Goal: Communication & Community: Answer question/provide support

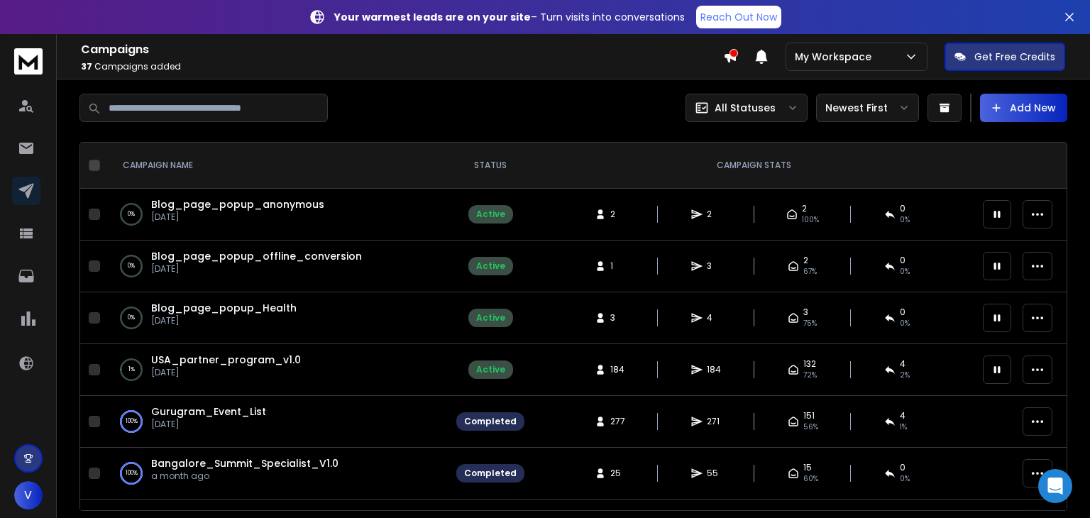
click at [268, 307] on span "Blog_page_popup_Health" at bounding box center [224, 308] width 146 height 14
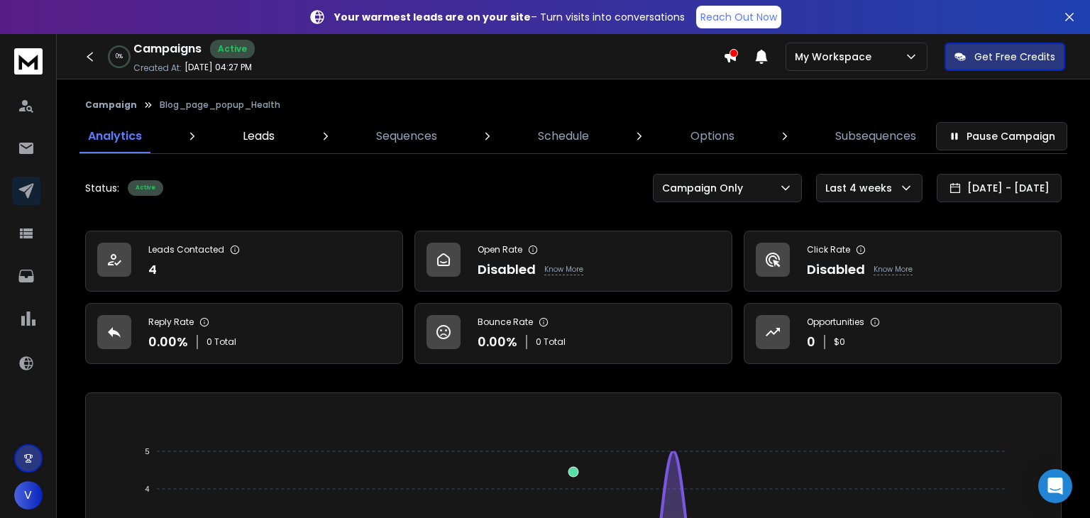
click at [258, 135] on p "Leads" at bounding box center [259, 136] width 32 height 17
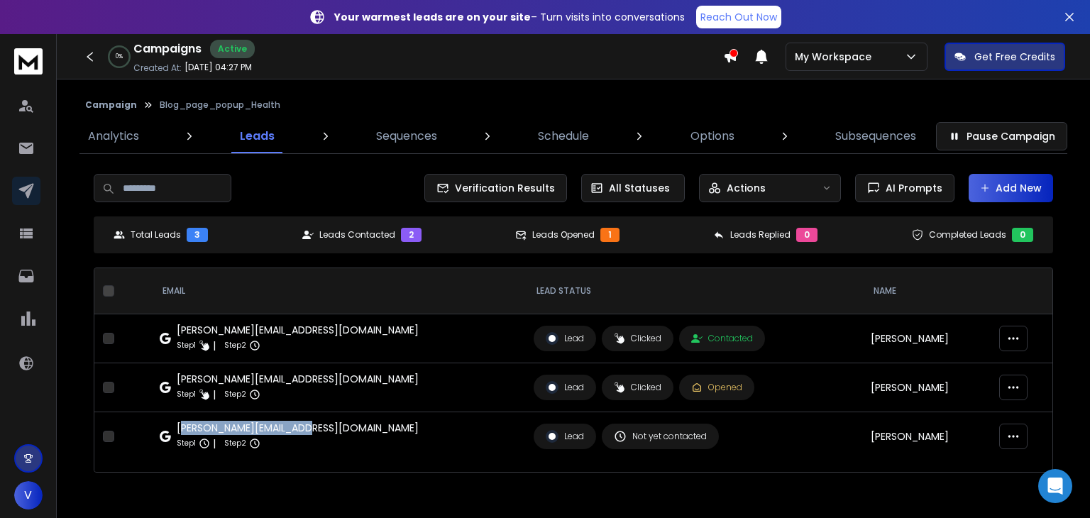
drag, startPoint x: 317, startPoint y: 422, endPoint x: 186, endPoint y: 423, distance: 130.6
click at [186, 423] on div "[PERSON_NAME][EMAIL_ADDRESS][DOMAIN_NAME] Step 1 | Step 2" at bounding box center [338, 436] width 357 height 31
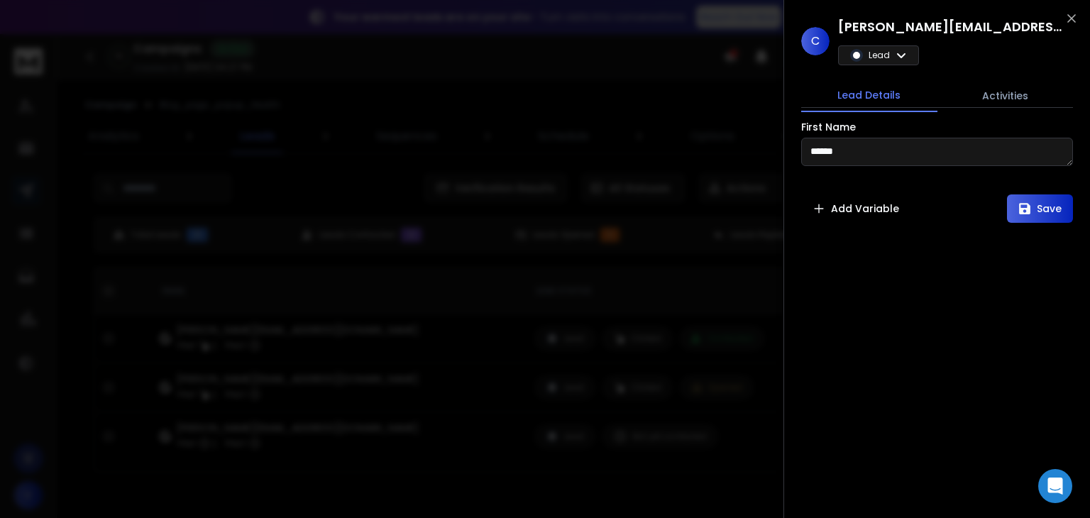
drag, startPoint x: 1066, startPoint y: 16, endPoint x: 1045, endPoint y: 43, distance: 34.4
click at [1067, 16] on icon "button" at bounding box center [1072, 18] width 14 height 14
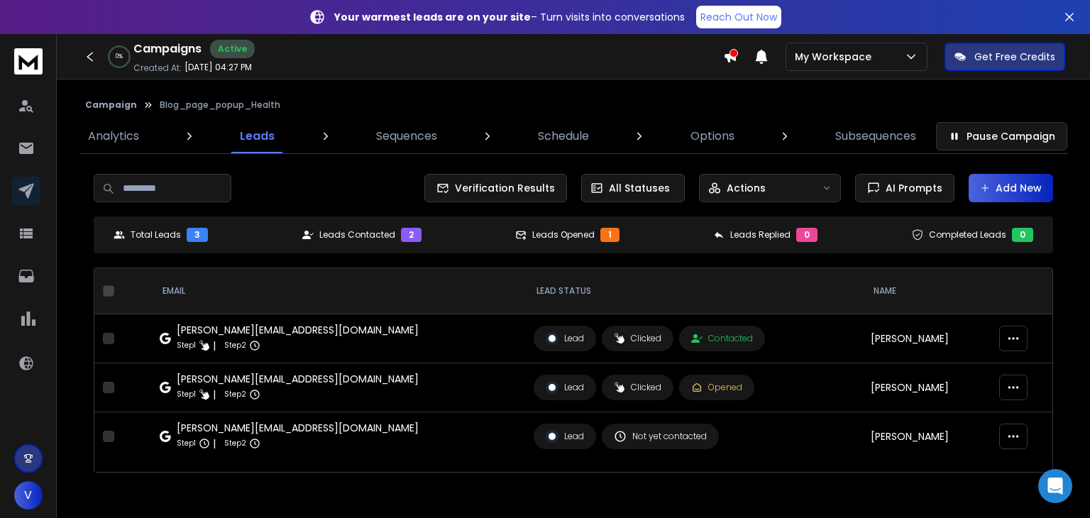
click at [1005, 437] on button "button" at bounding box center [1013, 437] width 28 height 26
click at [815, 437] on div "Lead Not yet contacted" at bounding box center [693, 437] width 319 height 26
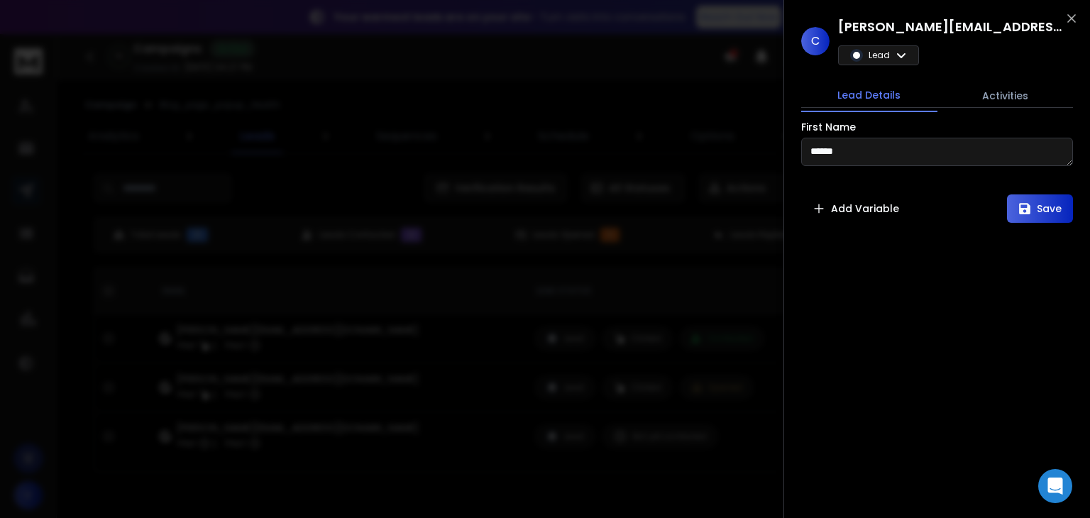
click at [351, 419] on div at bounding box center [545, 259] width 1090 height 518
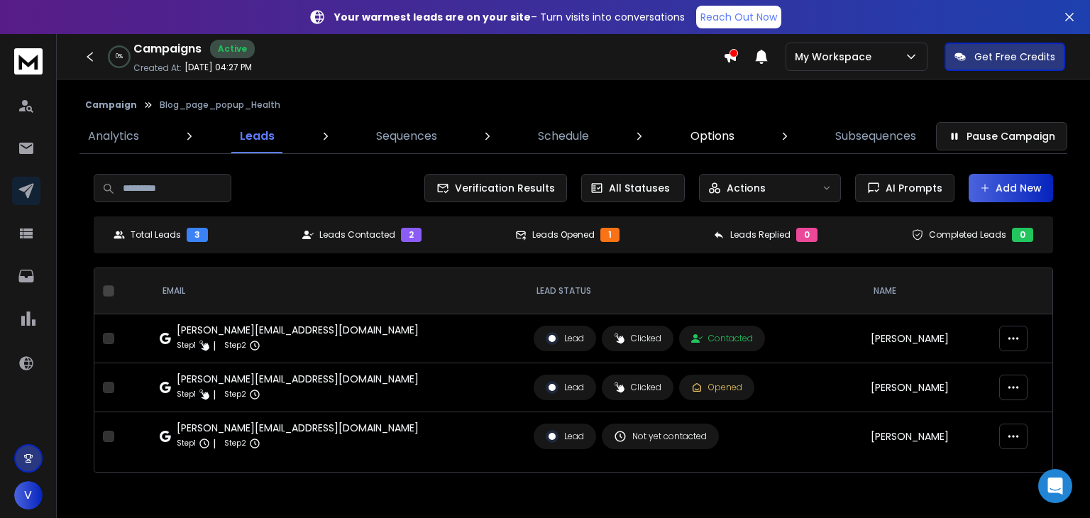
click at [730, 135] on p "Options" at bounding box center [713, 136] width 44 height 17
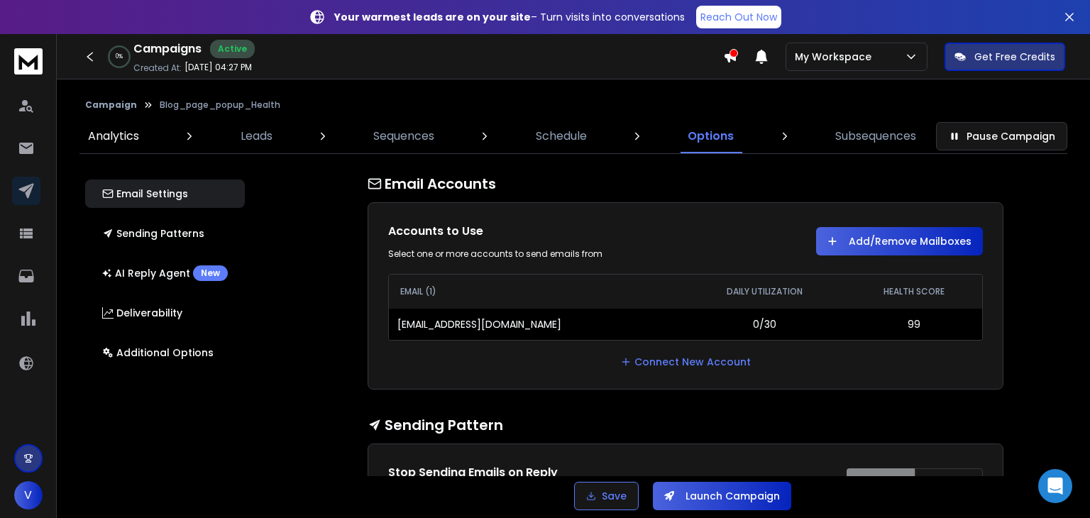
click at [115, 136] on p "Analytics" at bounding box center [113, 136] width 51 height 17
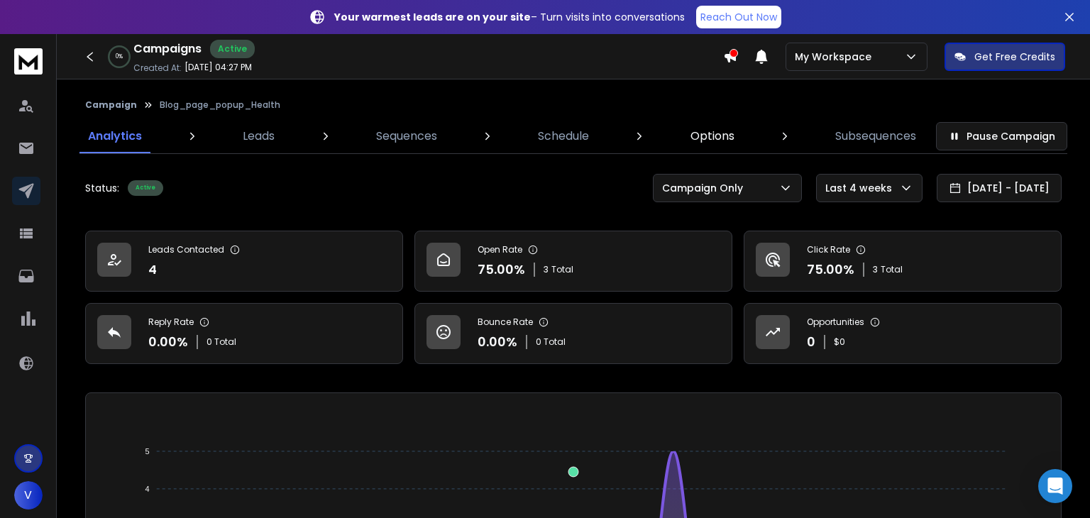
click at [714, 138] on p "Options" at bounding box center [713, 136] width 44 height 17
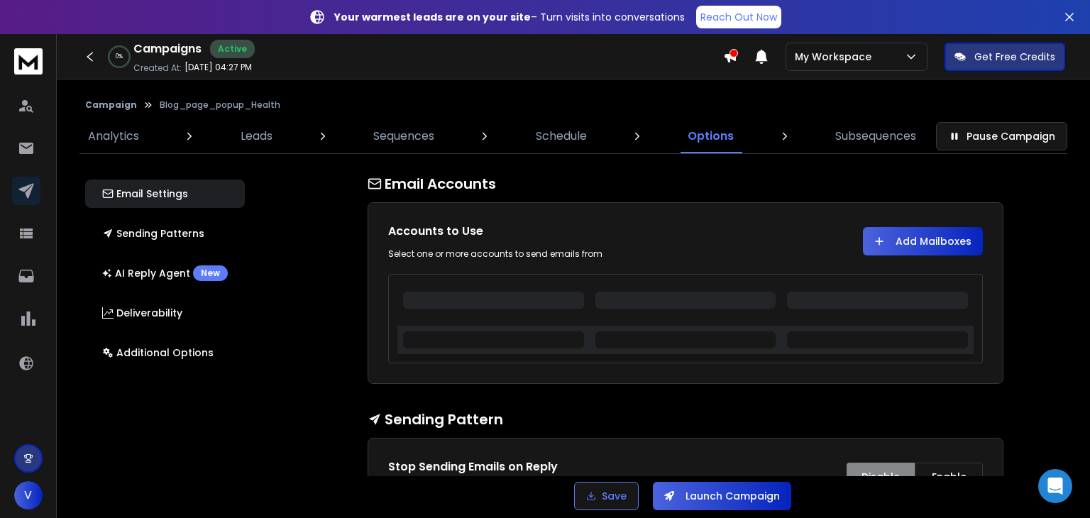
type input "*"
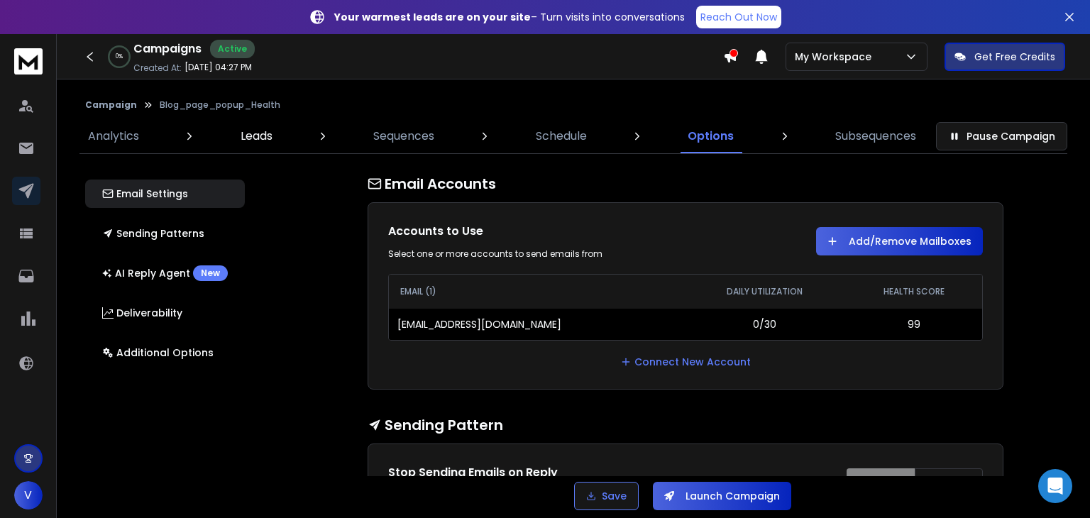
click at [261, 136] on p "Leads" at bounding box center [257, 136] width 32 height 17
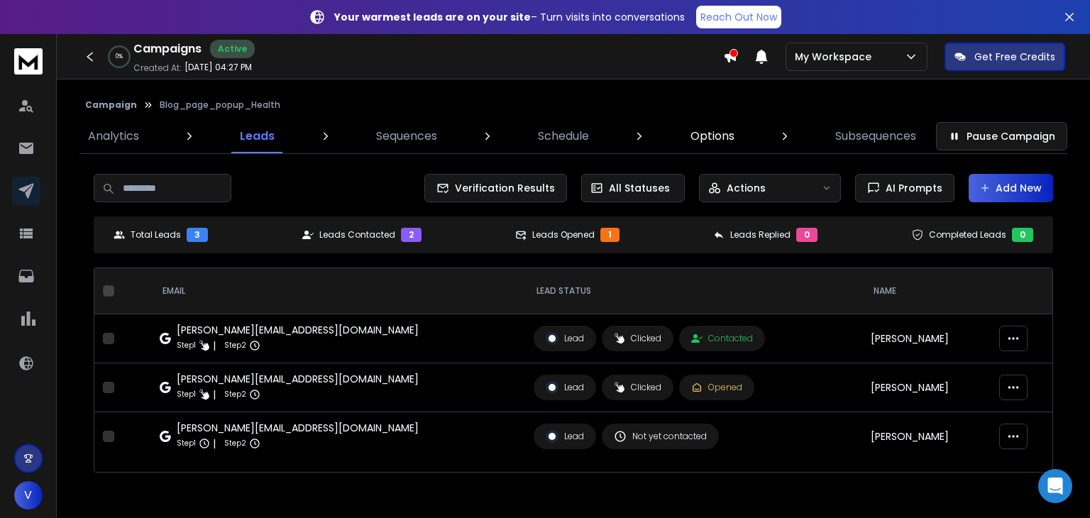
click at [714, 132] on p "Options" at bounding box center [713, 136] width 44 height 17
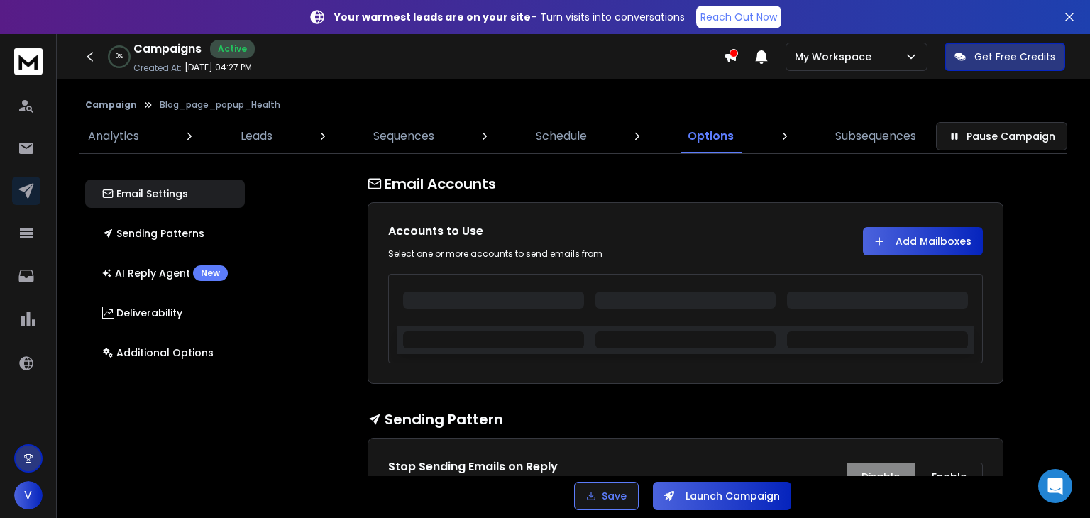
type input "*"
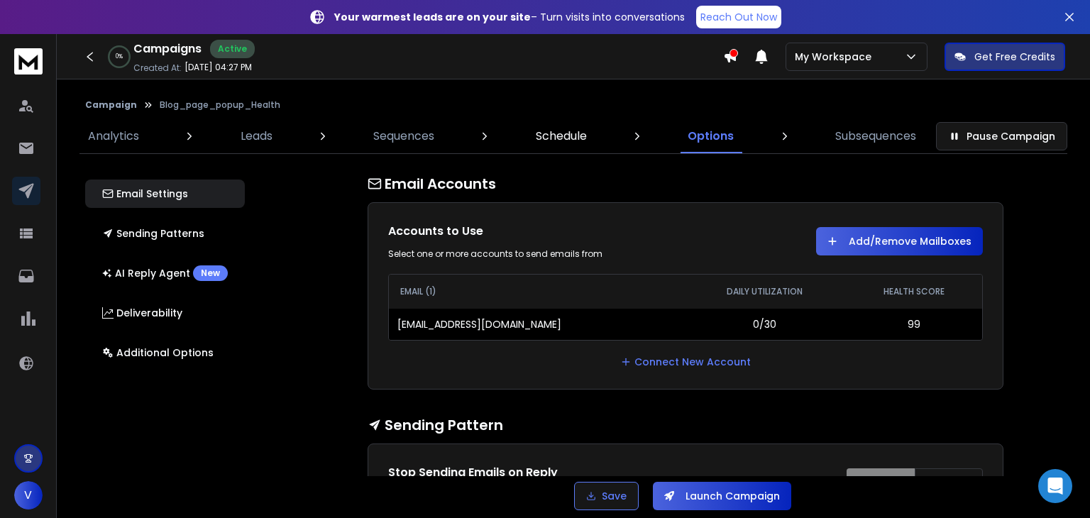
click at [561, 132] on p "Schedule" at bounding box center [561, 136] width 51 height 17
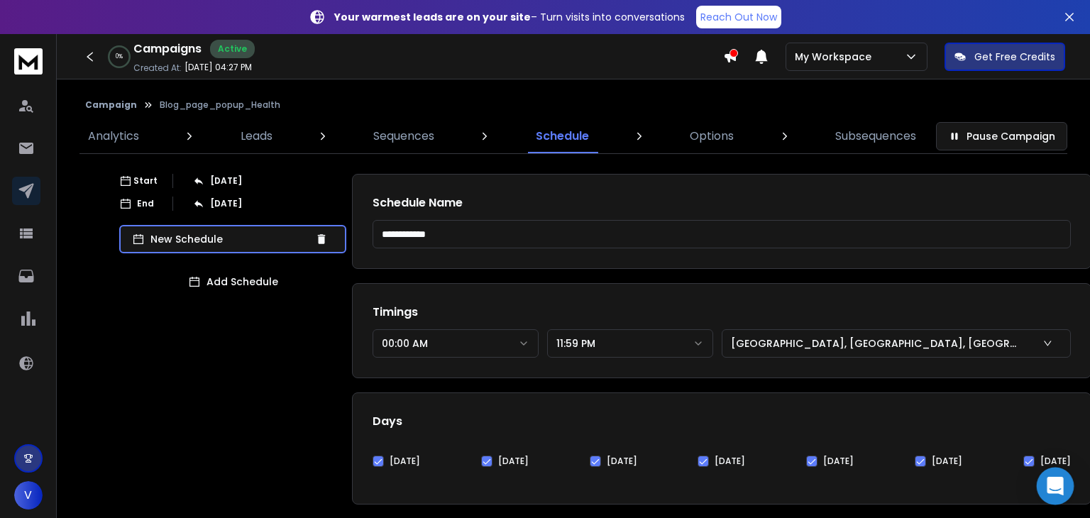
click at [1060, 481] on icon "Open Intercom Messenger" at bounding box center [1055, 486] width 16 height 18
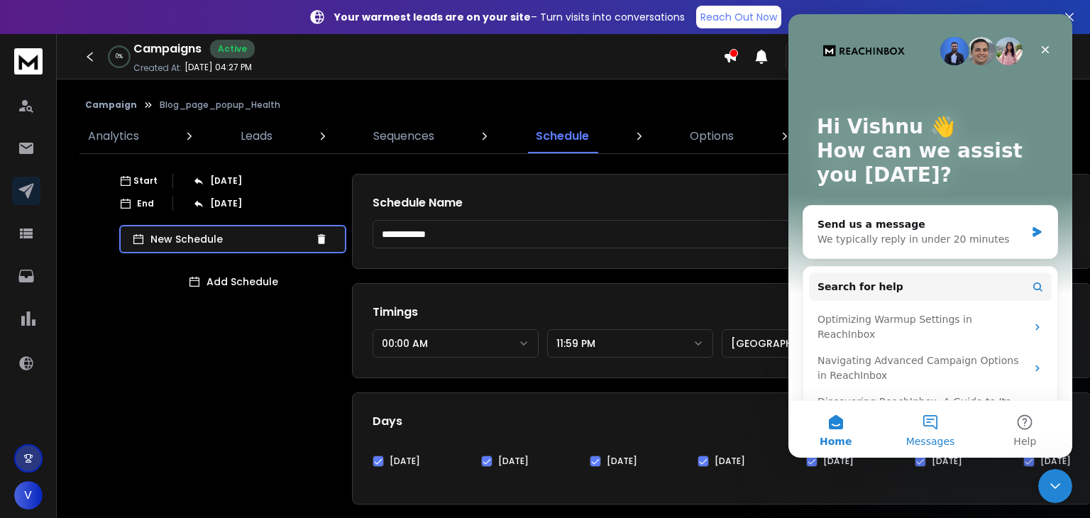
click at [927, 426] on button "Messages" at bounding box center [930, 429] width 94 height 57
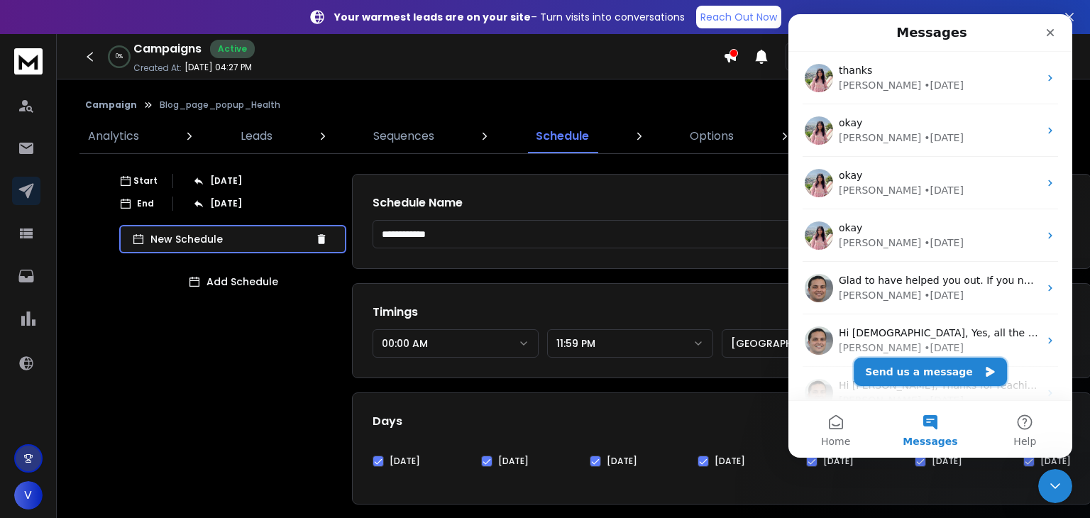
click at [939, 375] on button "Send us a message" at bounding box center [930, 372] width 153 height 28
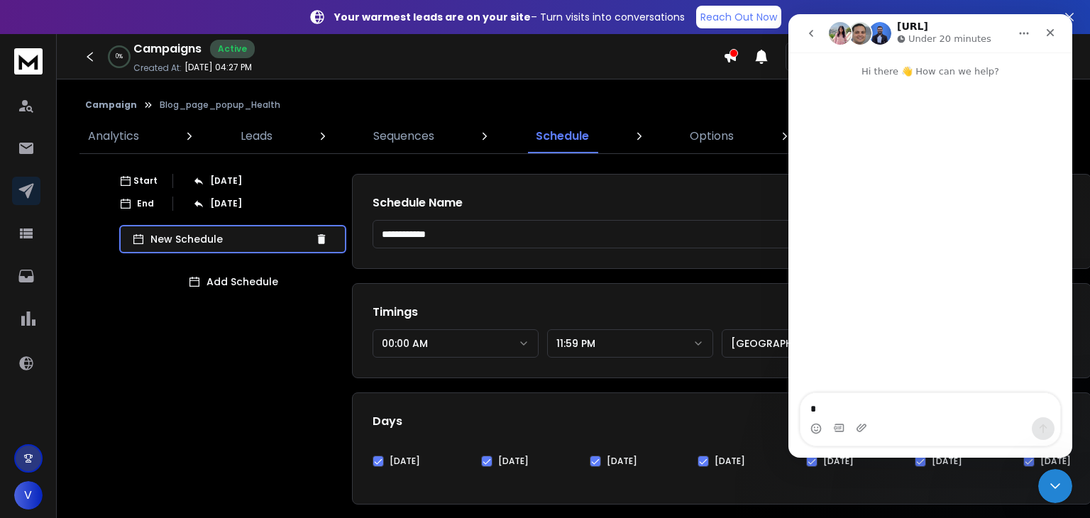
type textarea "**"
click at [840, 410] on textarea "Message…" at bounding box center [931, 405] width 260 height 24
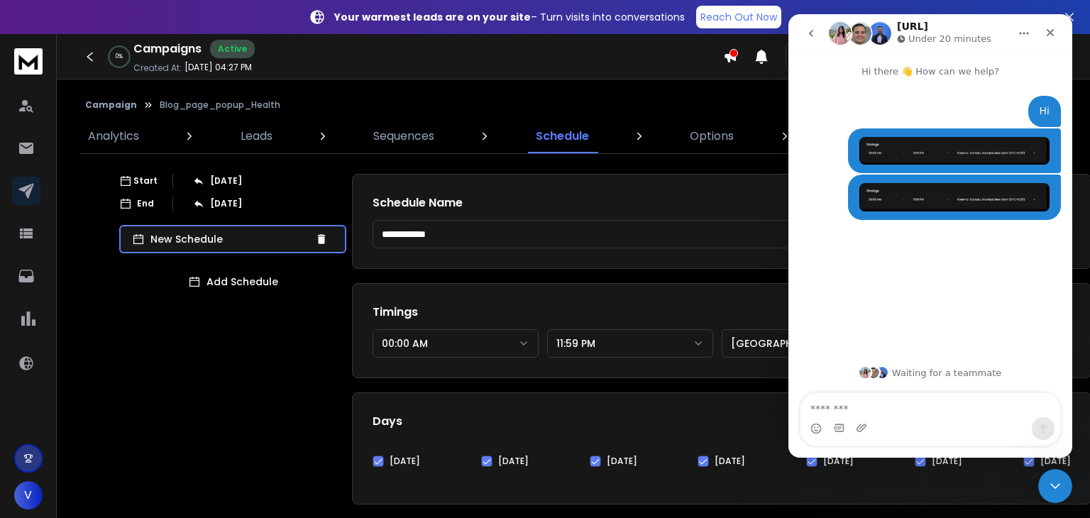
click at [840, 410] on textarea "Message…" at bounding box center [931, 405] width 260 height 24
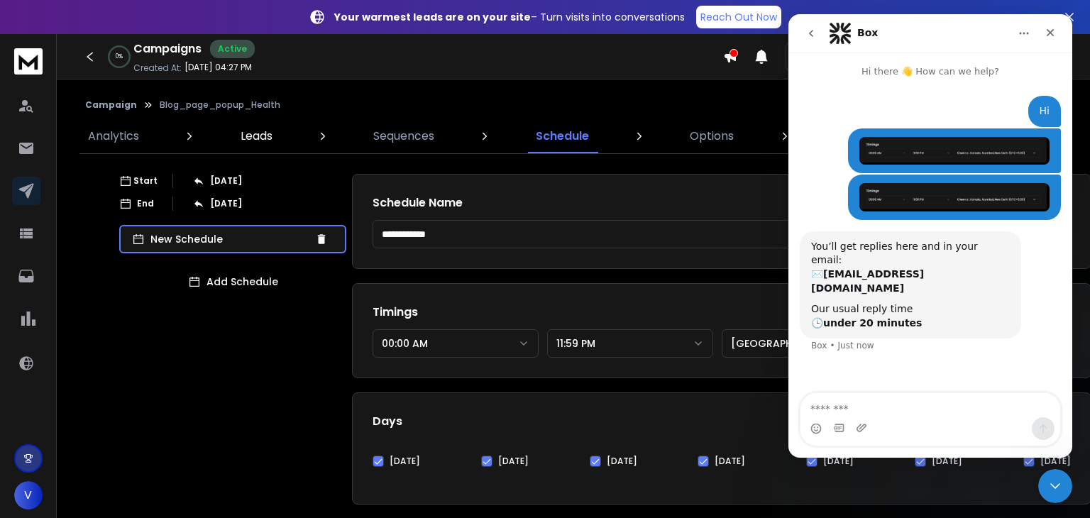
click at [256, 141] on p "Leads" at bounding box center [257, 136] width 32 height 17
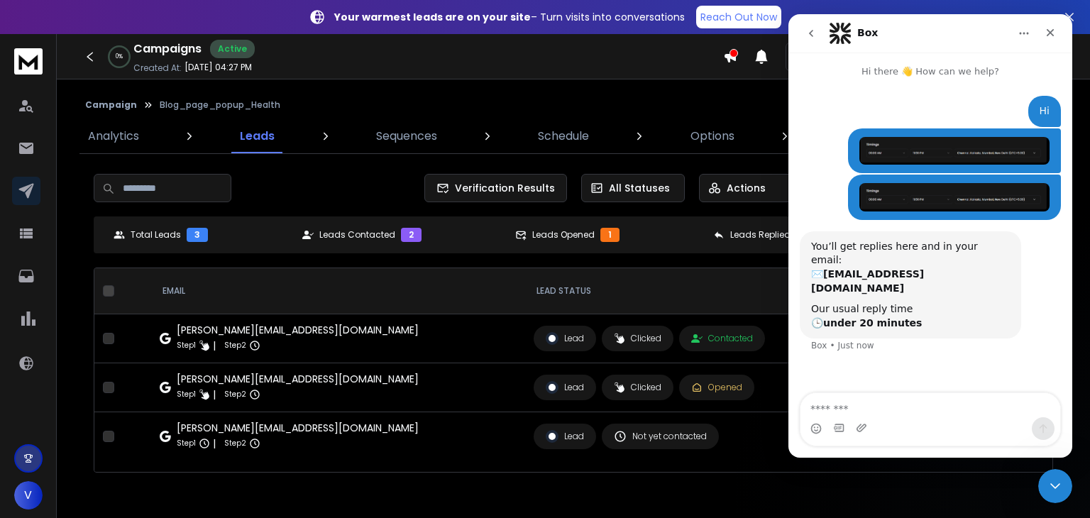
click at [688, 498] on div "Your warmest leads are on your site – Turn visits into conversations Reach Out …" at bounding box center [545, 259] width 1090 height 518
click at [1063, 483] on icon "Close Intercom Messenger" at bounding box center [1055, 486] width 17 height 17
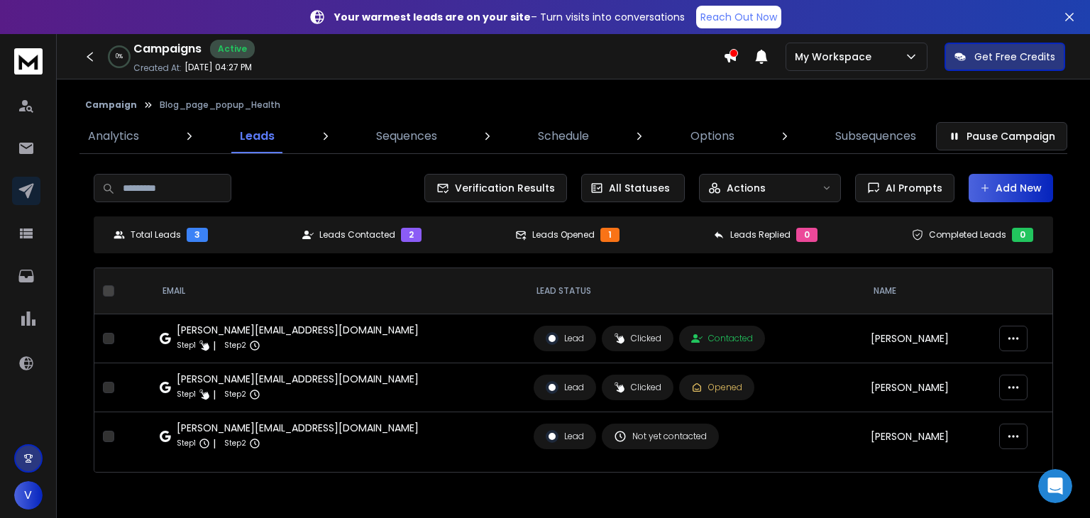
click at [1060, 483] on icon "Open Intercom Messenger" at bounding box center [1055, 486] width 23 height 23
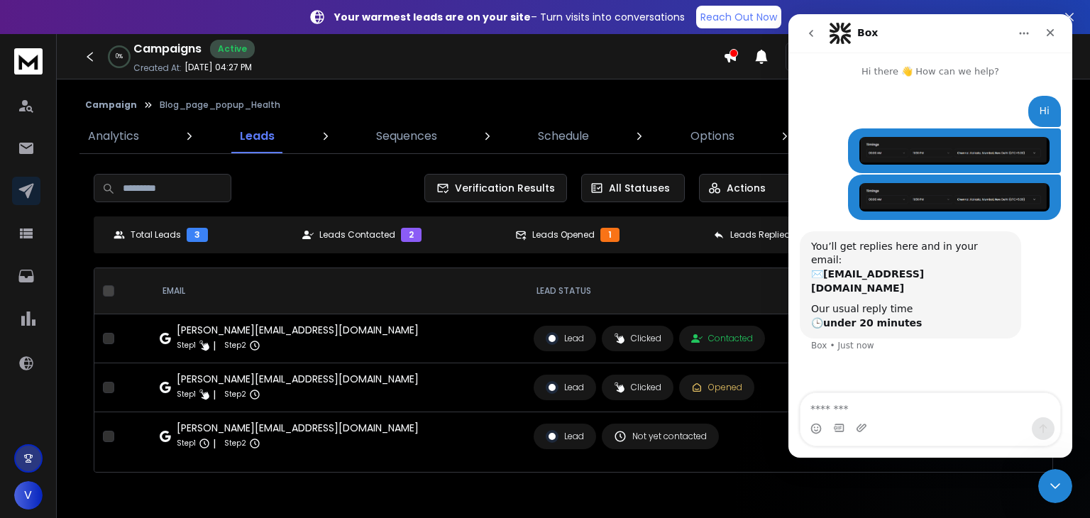
click at [865, 413] on textarea "Message…" at bounding box center [931, 405] width 260 height 24
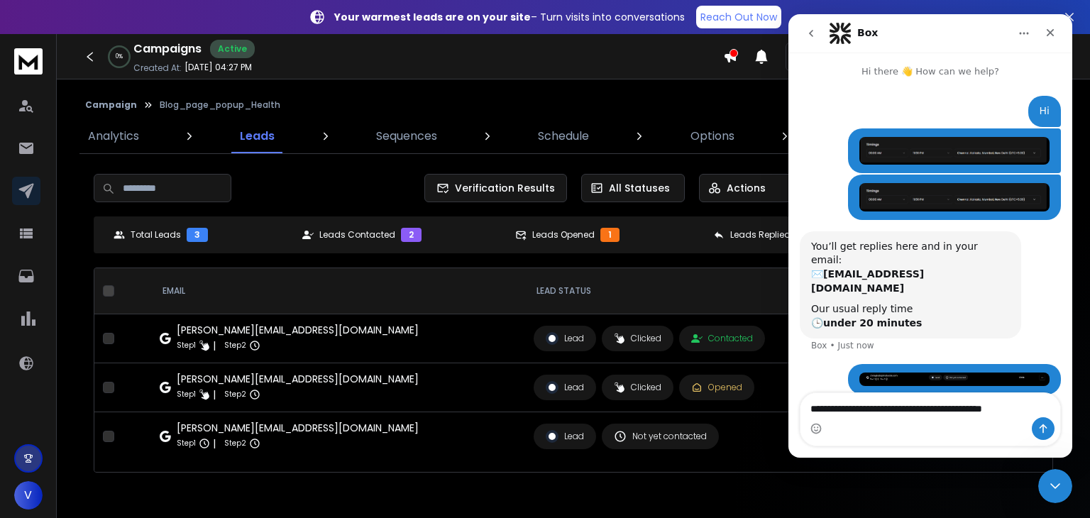
type textarea "**********"
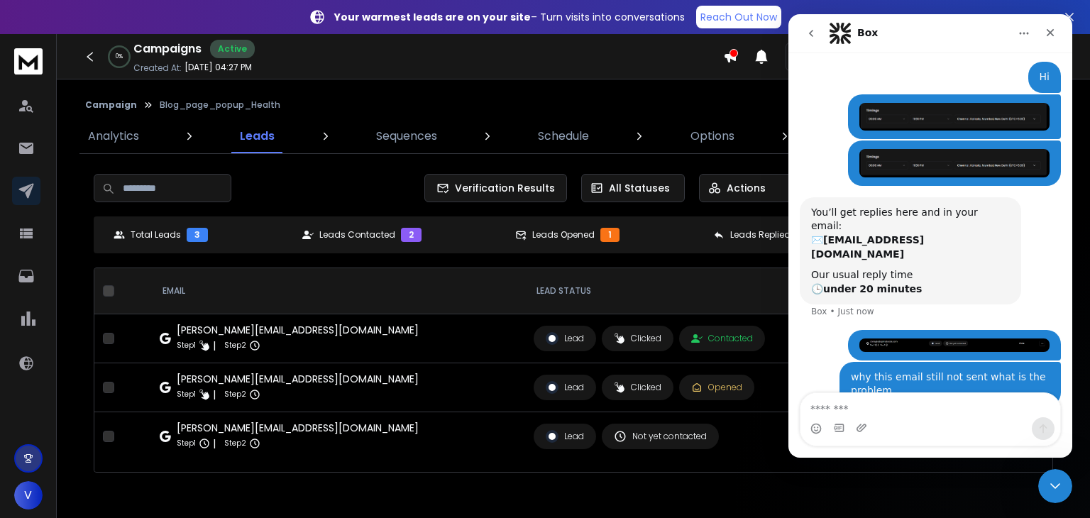
scroll to position [34, 0]
click at [1049, 490] on icon "Close Intercom Messenger" at bounding box center [1055, 486] width 17 height 17
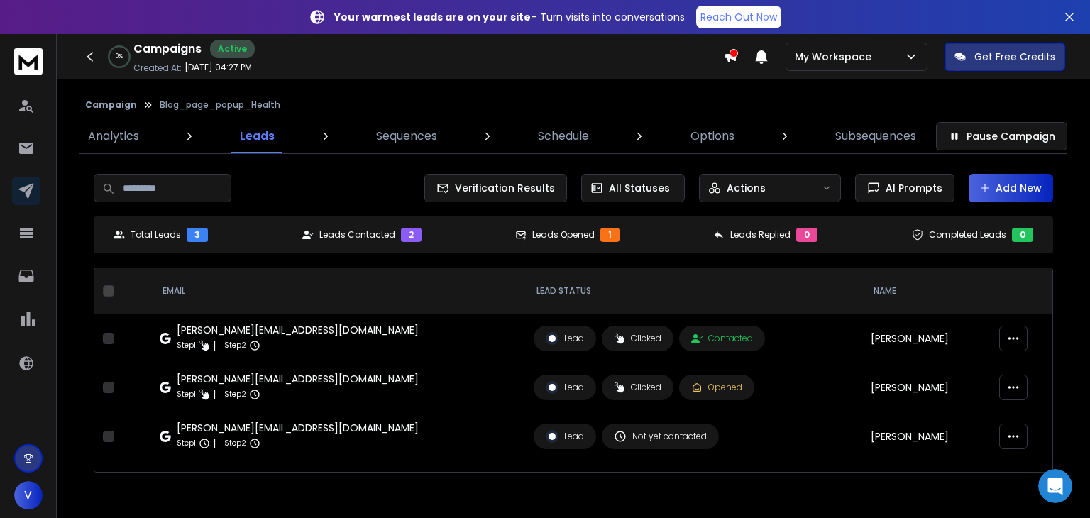
click at [614, 435] on div "Not yet contacted" at bounding box center [660, 436] width 93 height 13
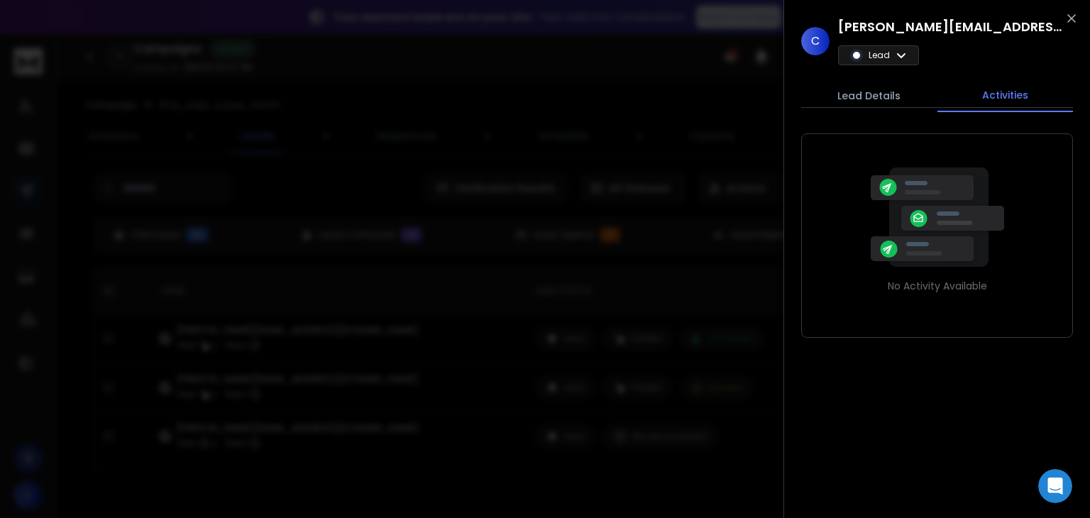
click at [1002, 95] on button "Activities" at bounding box center [1006, 95] width 136 height 33
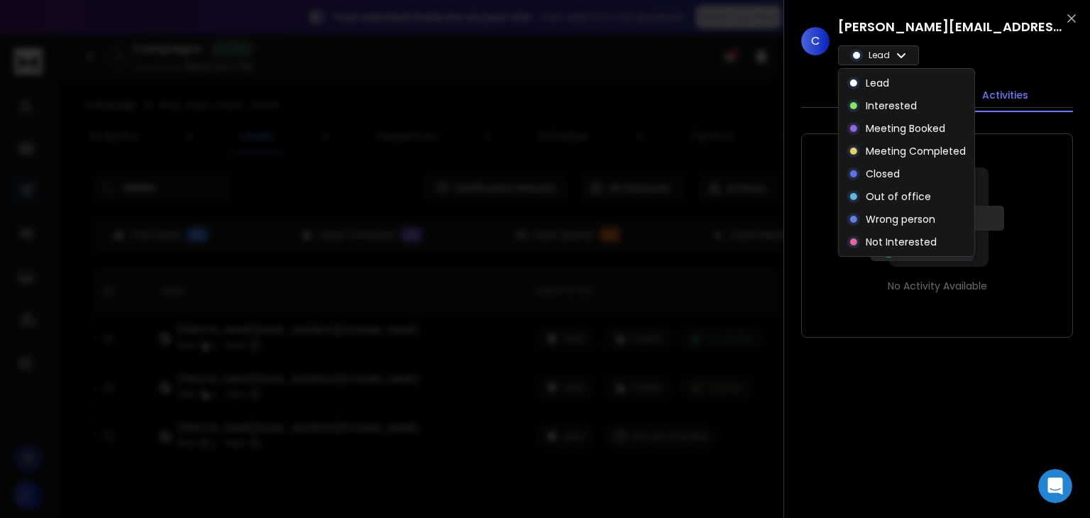
click at [884, 60] on body "Your warmest leads are on your site – Turn visits into conversations Reach Out …" at bounding box center [545, 313] width 1090 height 627
click at [974, 60] on div at bounding box center [545, 259] width 1090 height 518
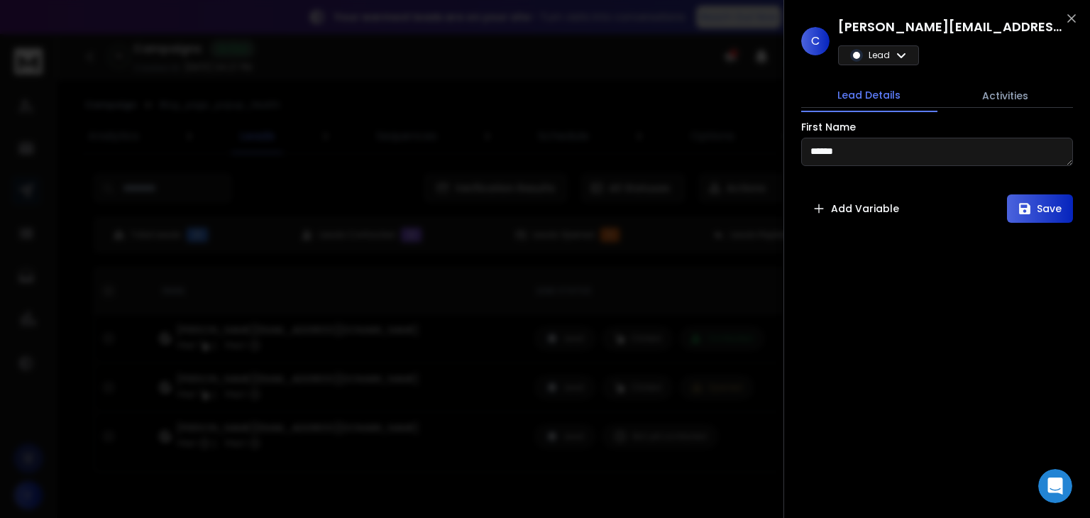
click at [865, 96] on button "Lead Details" at bounding box center [869, 95] width 136 height 33
click at [1066, 13] on icon "button" at bounding box center [1072, 18] width 14 height 14
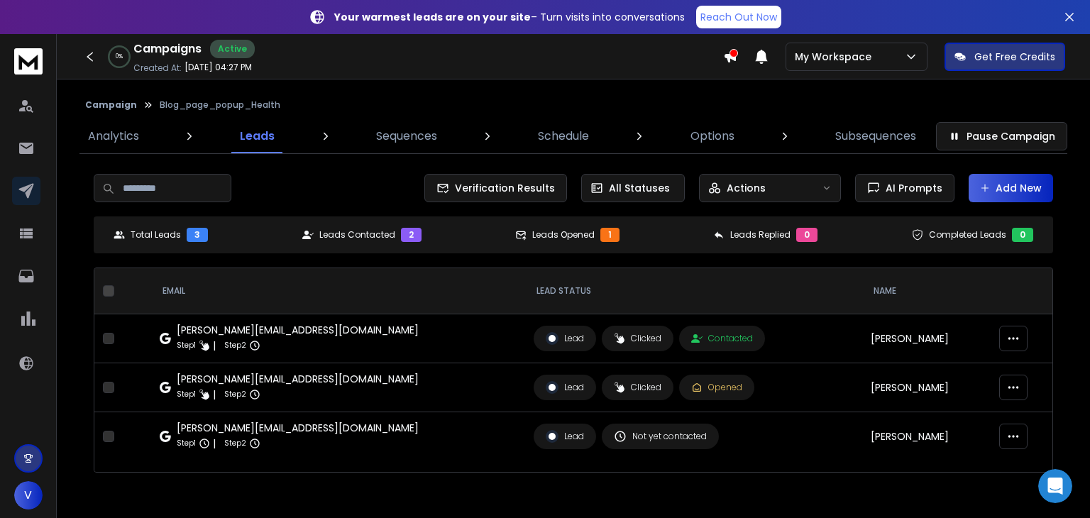
click at [1007, 431] on icon "button" at bounding box center [1013, 436] width 13 height 13
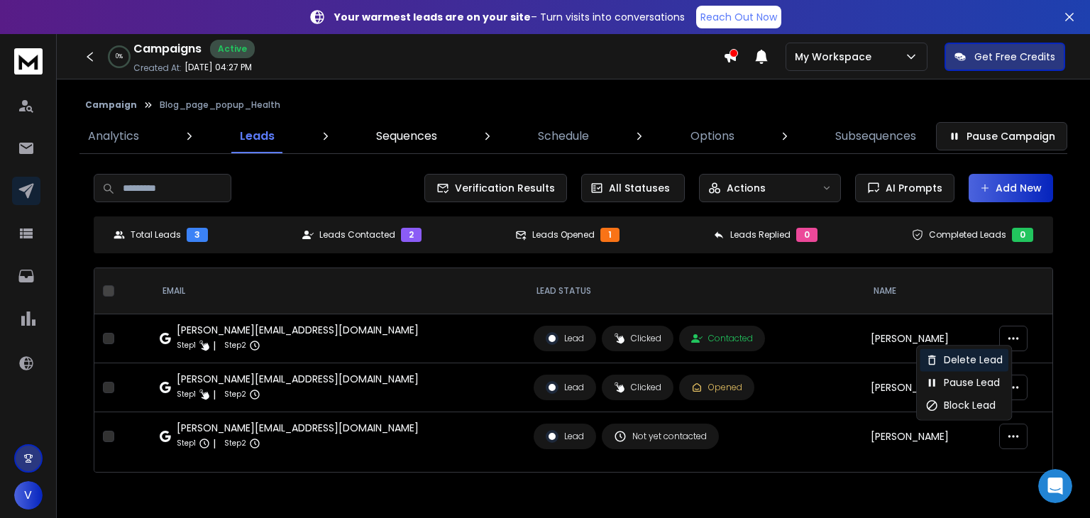
click at [419, 135] on p "Sequences" at bounding box center [406, 136] width 61 height 17
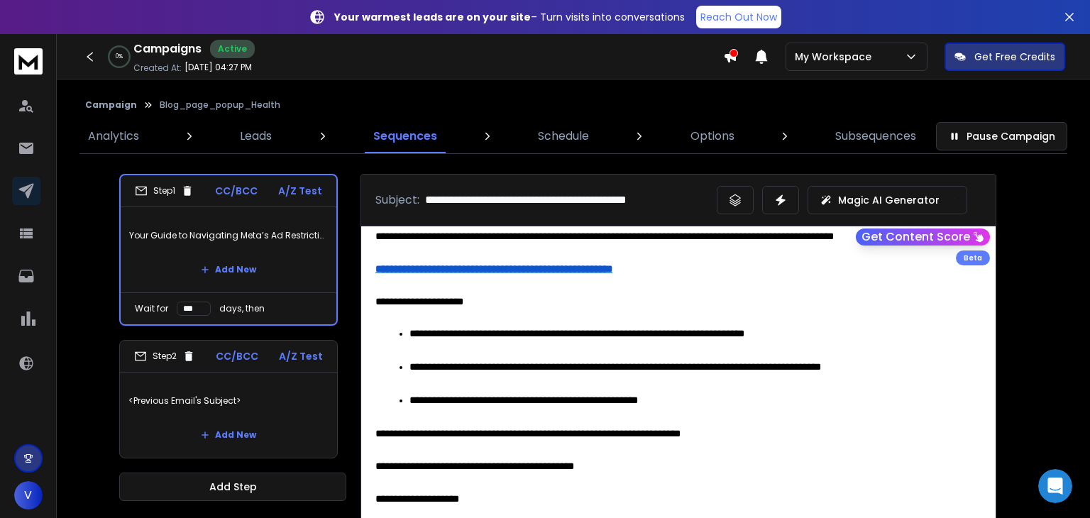
scroll to position [79, 0]
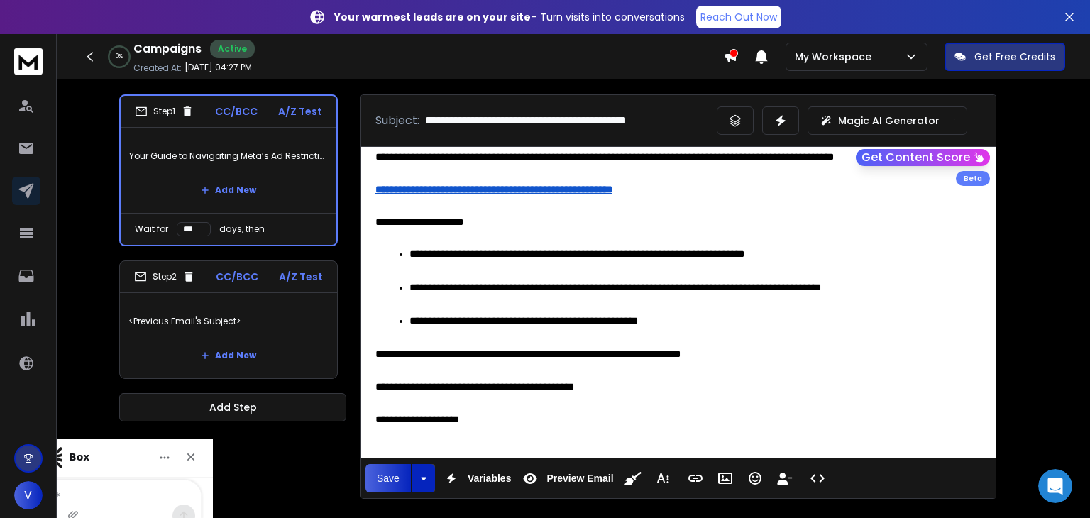
click at [418, 476] on icon "button" at bounding box center [423, 478] width 17 height 9
click at [680, 397] on div "**********" at bounding box center [678, 403] width 606 height 49
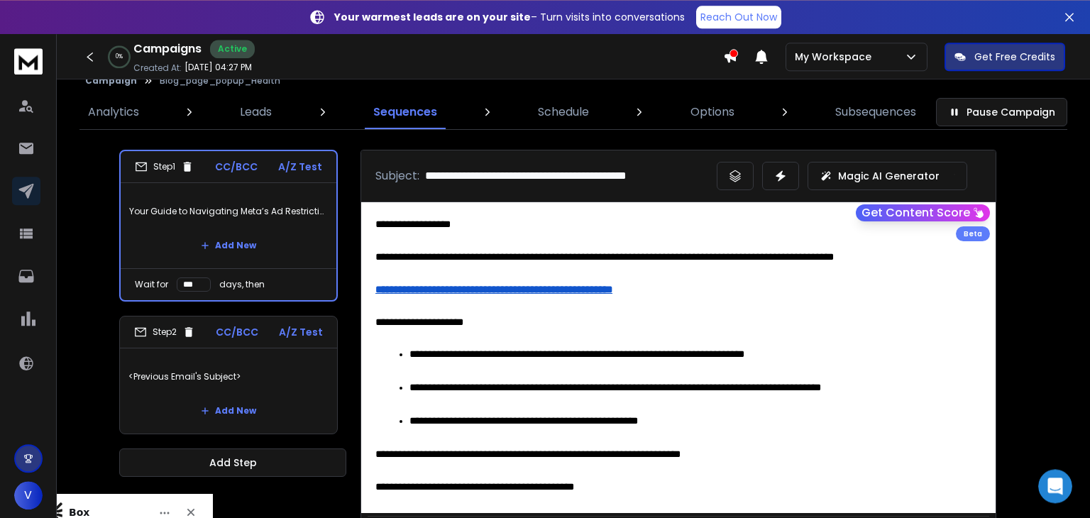
scroll to position [0, 0]
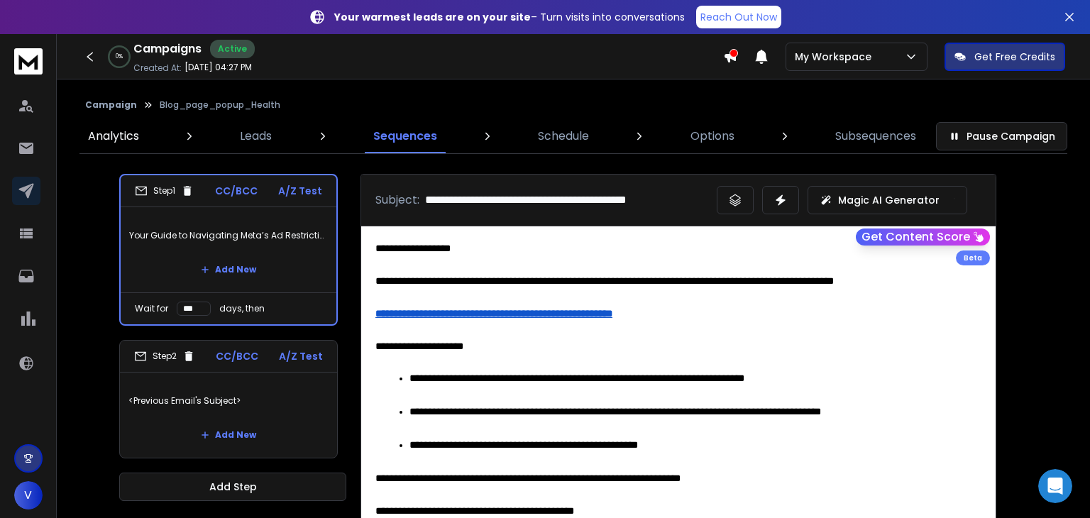
click at [112, 133] on p "Analytics" at bounding box center [113, 136] width 51 height 17
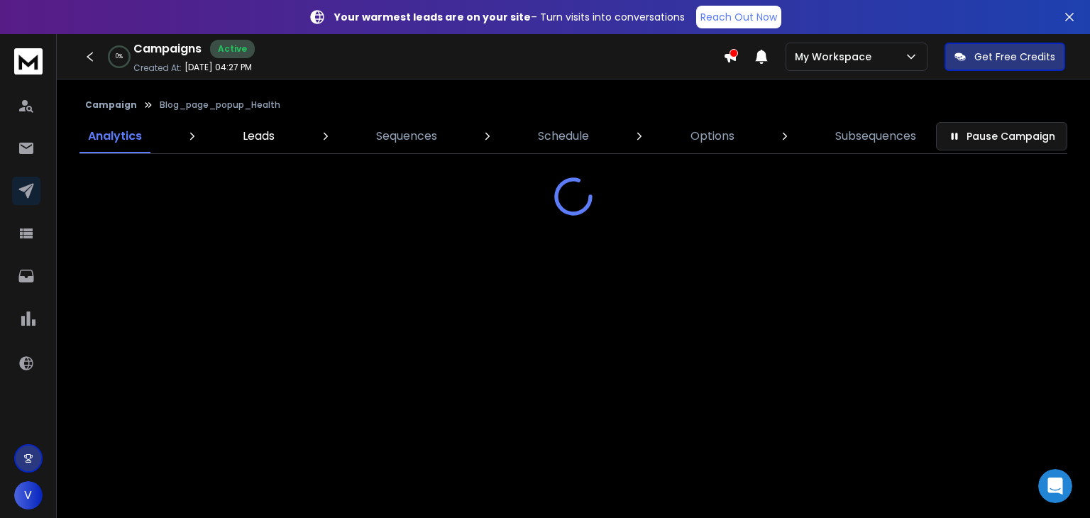
click at [265, 135] on p "Leads" at bounding box center [259, 136] width 32 height 17
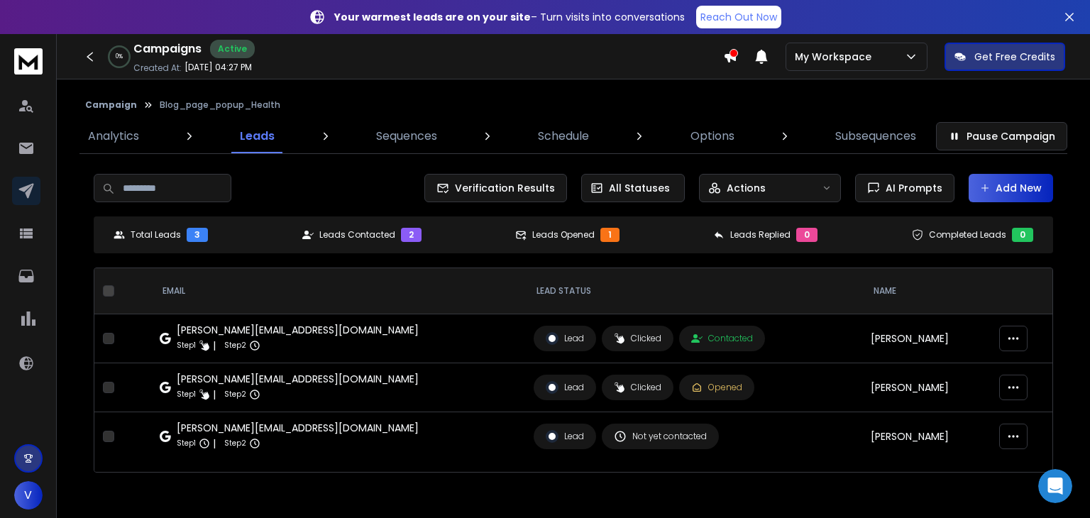
click at [1076, 14] on div "Your warmest leads are on your site – Turn visits into conversations Reach Out …" at bounding box center [545, 17] width 1090 height 34
click at [1069, 14] on icon at bounding box center [1069, 17] width 13 height 13
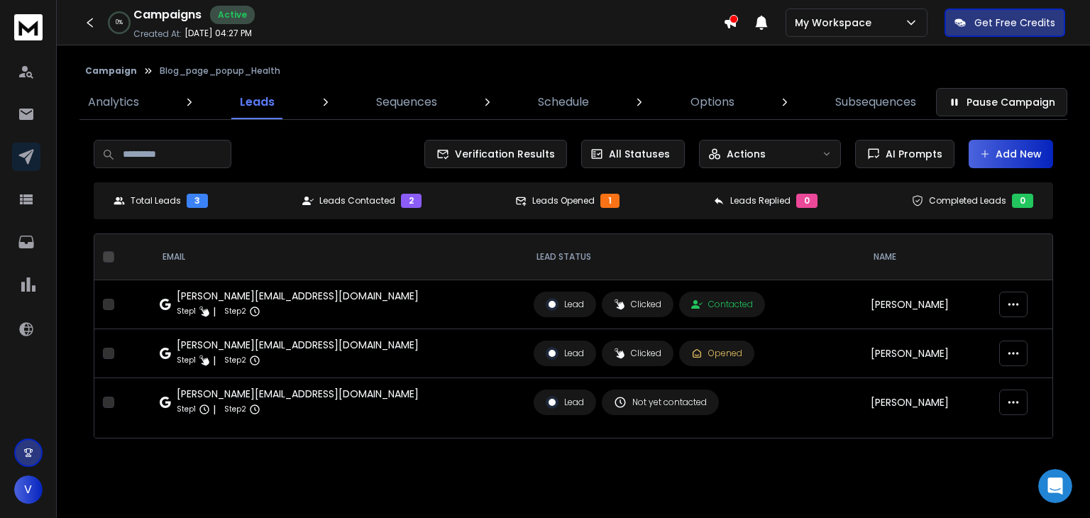
click at [1007, 397] on icon "button" at bounding box center [1013, 402] width 13 height 13
click at [734, 469] on div "Your warmest leads are on your site – Turn visits into conversations Reach Out …" at bounding box center [545, 259] width 1090 height 518
copy div "[PERSON_NAME][EMAIL_ADDRESS][DOMAIN_NAME]"
drag, startPoint x: 319, startPoint y: 394, endPoint x: 161, endPoint y: 382, distance: 158.0
click at [160, 390] on div "[PERSON_NAME][EMAIL_ADDRESS][DOMAIN_NAME] Step 1 | Step 2" at bounding box center [338, 402] width 357 height 31
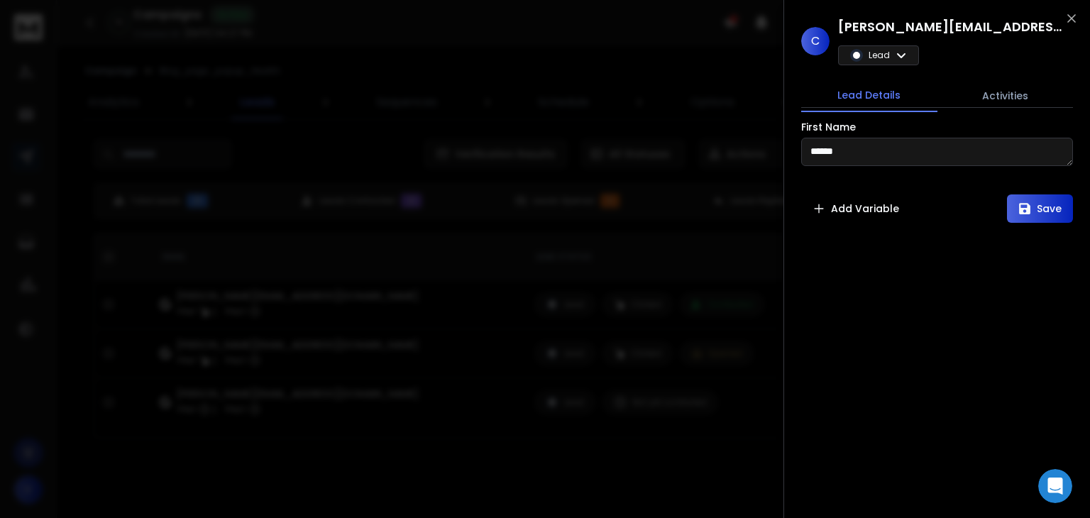
click at [752, 267] on div at bounding box center [545, 259] width 1090 height 518
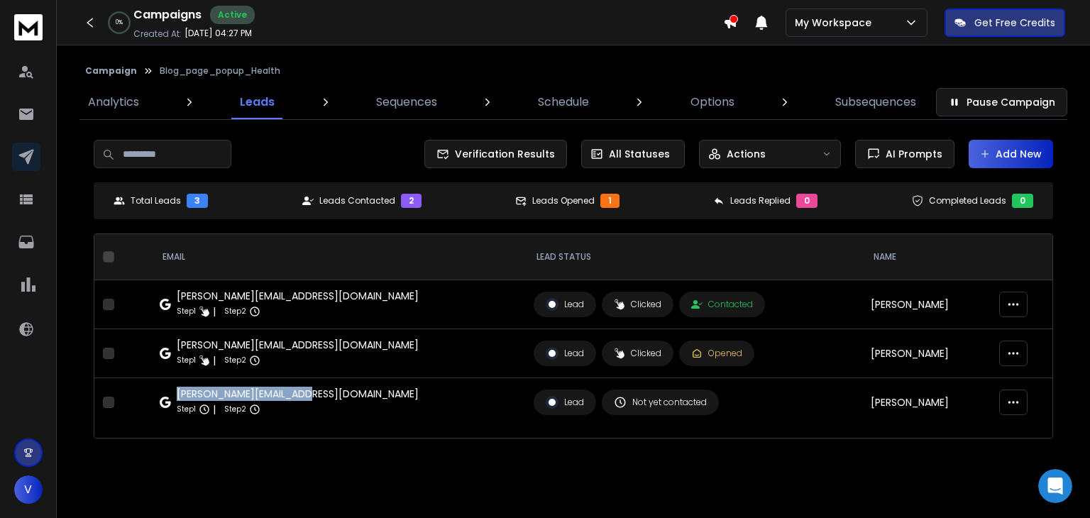
copy div "[PERSON_NAME][EMAIL_ADDRESS][DOMAIN_NAME]"
drag, startPoint x: 334, startPoint y: 390, endPoint x: 168, endPoint y: 394, distance: 166.1
click at [168, 394] on div "[PERSON_NAME][EMAIL_ADDRESS][DOMAIN_NAME] Step 1 | Step 2" at bounding box center [338, 402] width 357 height 31
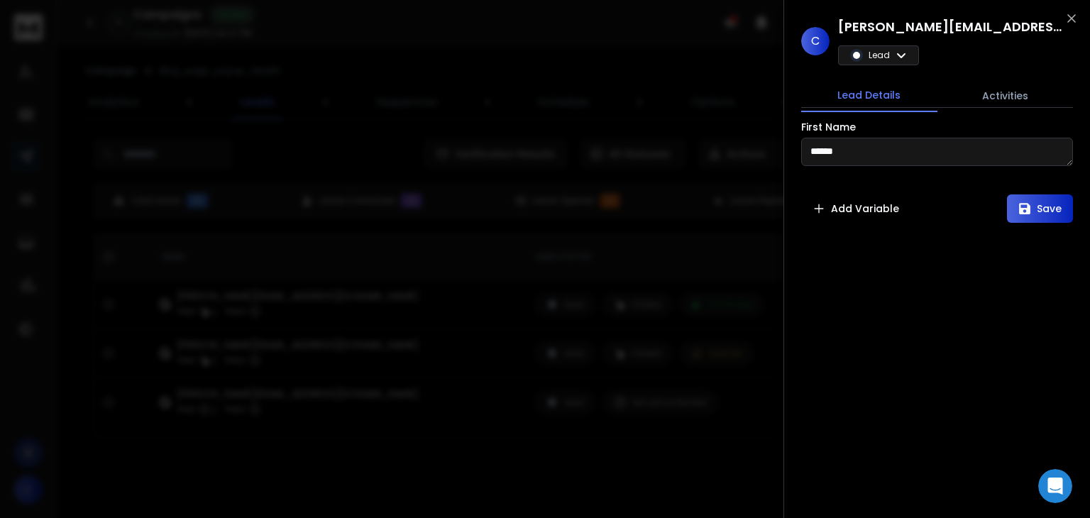
click at [1004, 28] on h1 "[PERSON_NAME][EMAIL_ADDRESS][DOMAIN_NAME]" at bounding box center [951, 27] width 227 height 20
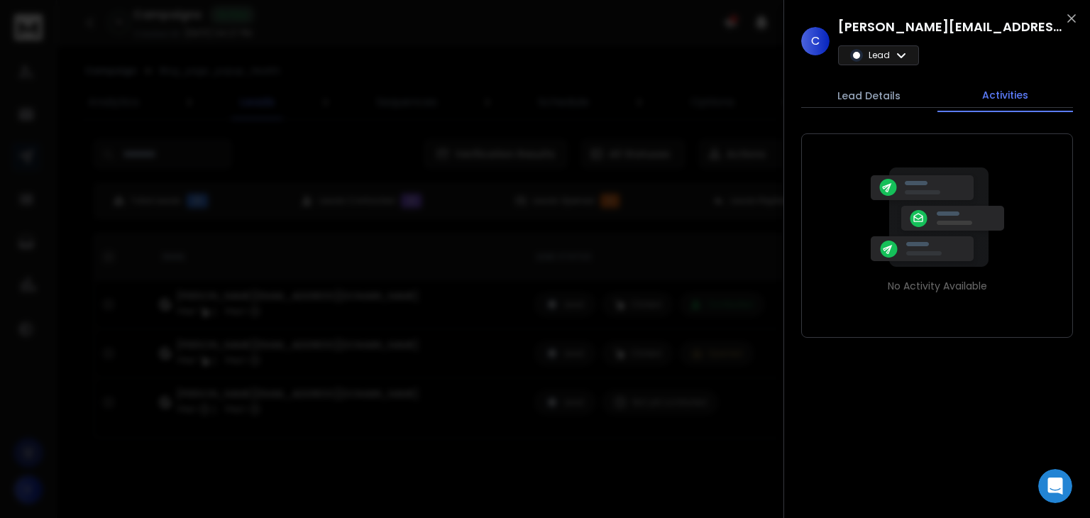
click at [1024, 87] on button "Activities" at bounding box center [1006, 95] width 136 height 33
click at [1063, 5] on div "Multi Select Table Sheet C [PERSON_NAME][EMAIL_ADDRESS][DOMAIN_NAME] Lead Lead …" at bounding box center [937, 259] width 307 height 518
click at [1080, 26] on div "Multi Select Table Sheet C [PERSON_NAME][EMAIL_ADDRESS][DOMAIN_NAME] Lead Lead …" at bounding box center [937, 259] width 307 height 518
click at [1073, 22] on icon "button" at bounding box center [1072, 18] width 14 height 14
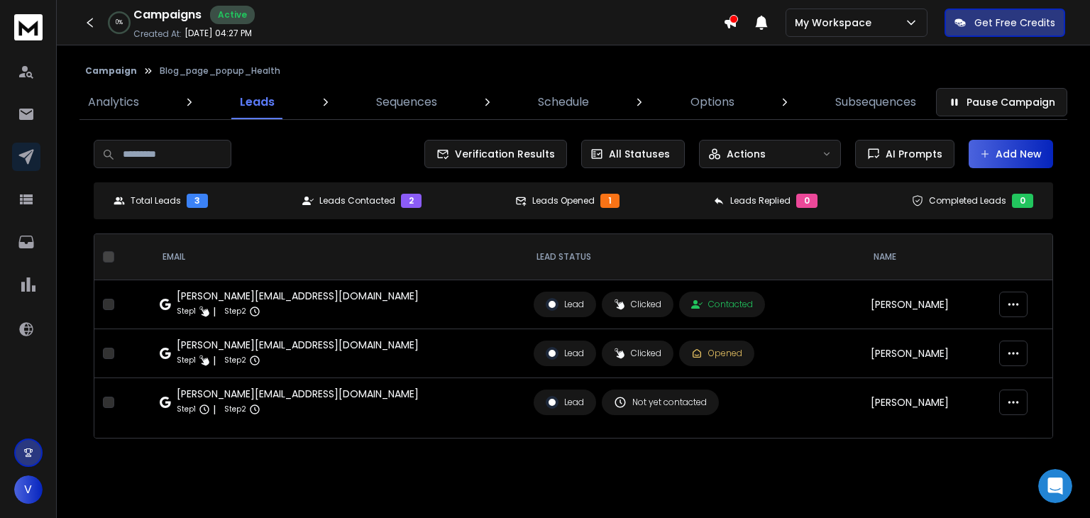
click at [1054, 480] on icon "Open Intercom Messenger" at bounding box center [1055, 486] width 23 height 23
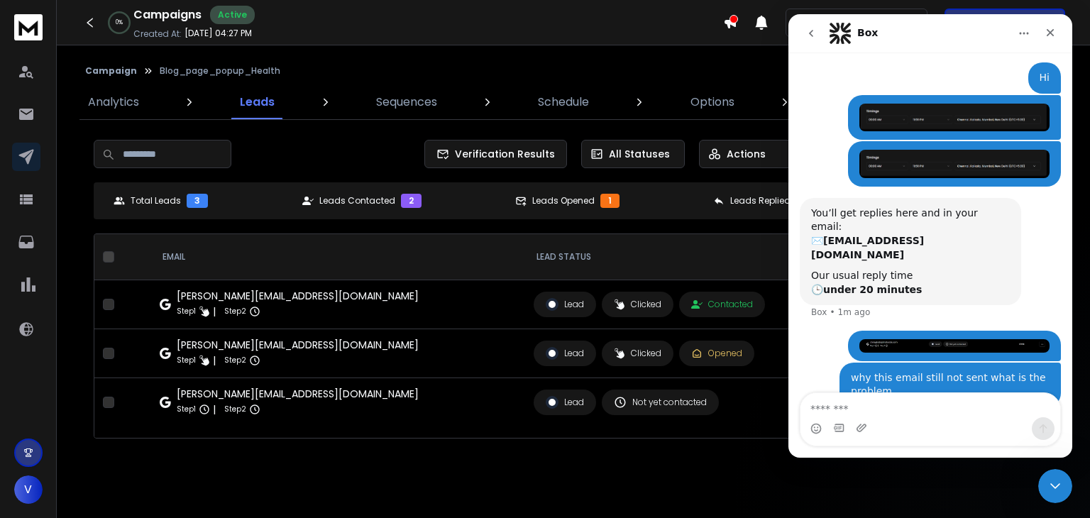
scroll to position [34, 0]
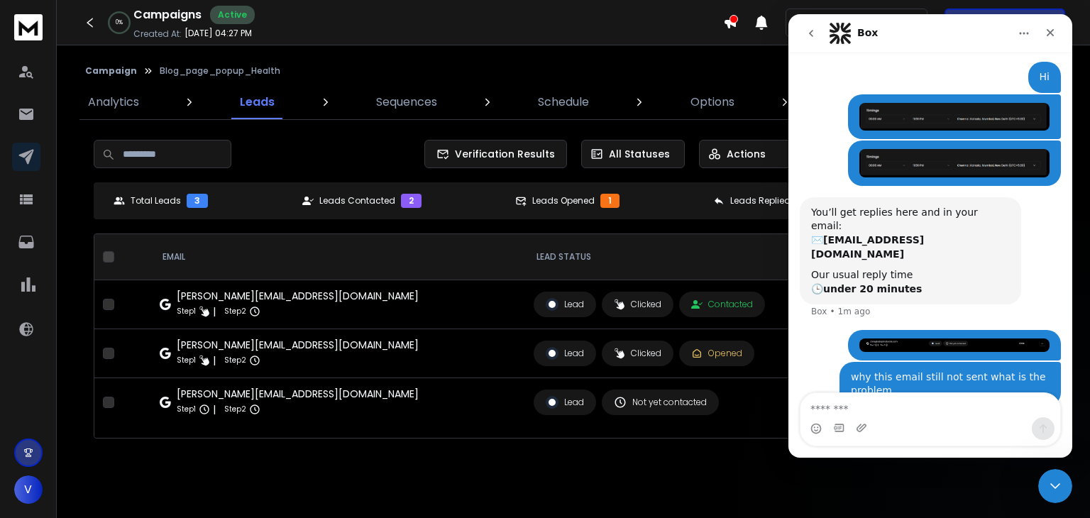
click at [1055, 495] on div "Close Intercom Messenger" at bounding box center [1055, 486] width 34 height 34
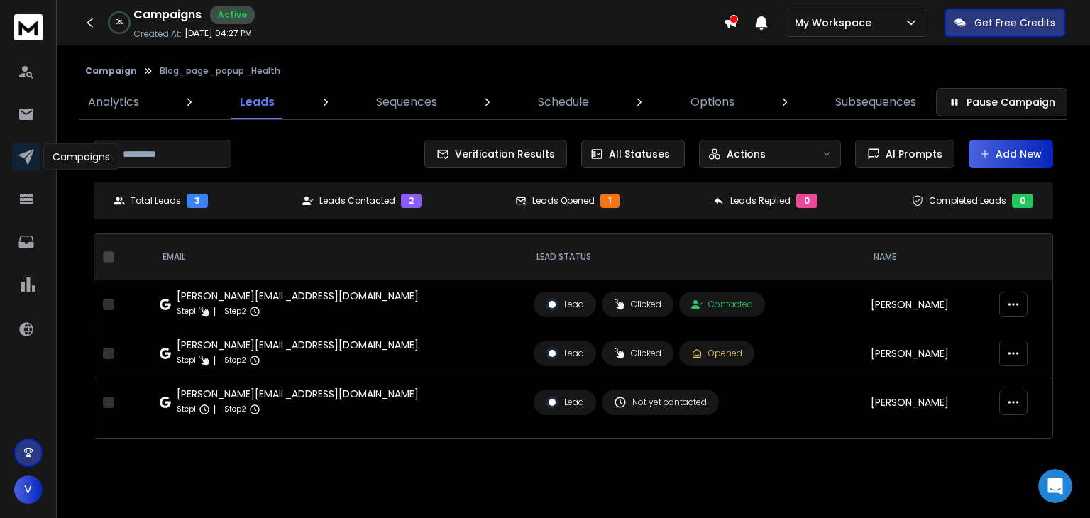
click at [33, 148] on icon at bounding box center [26, 156] width 17 height 17
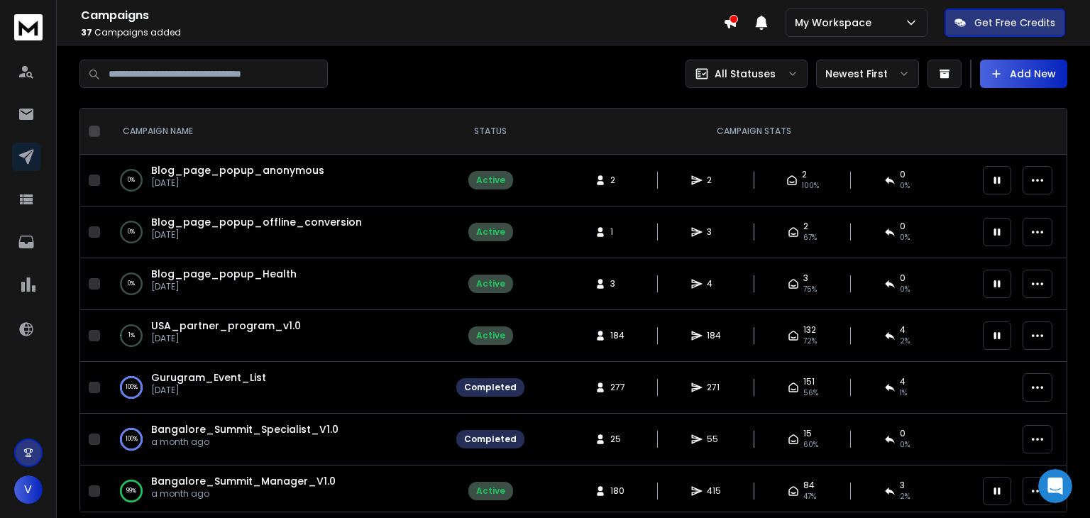
click at [250, 226] on span "Blog_page_popup_offline_conversion" at bounding box center [256, 222] width 211 height 14
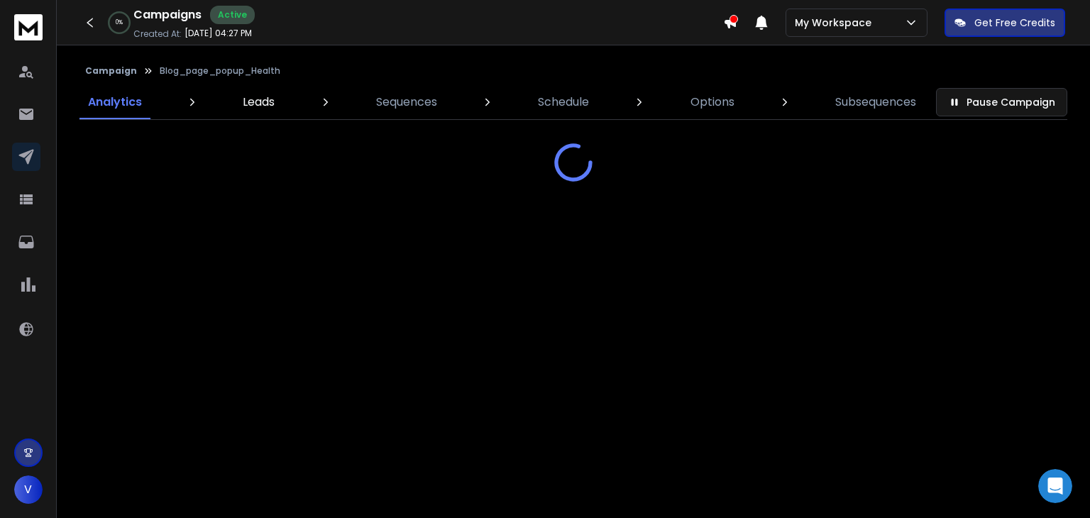
click at [269, 101] on p "Leads" at bounding box center [259, 102] width 32 height 17
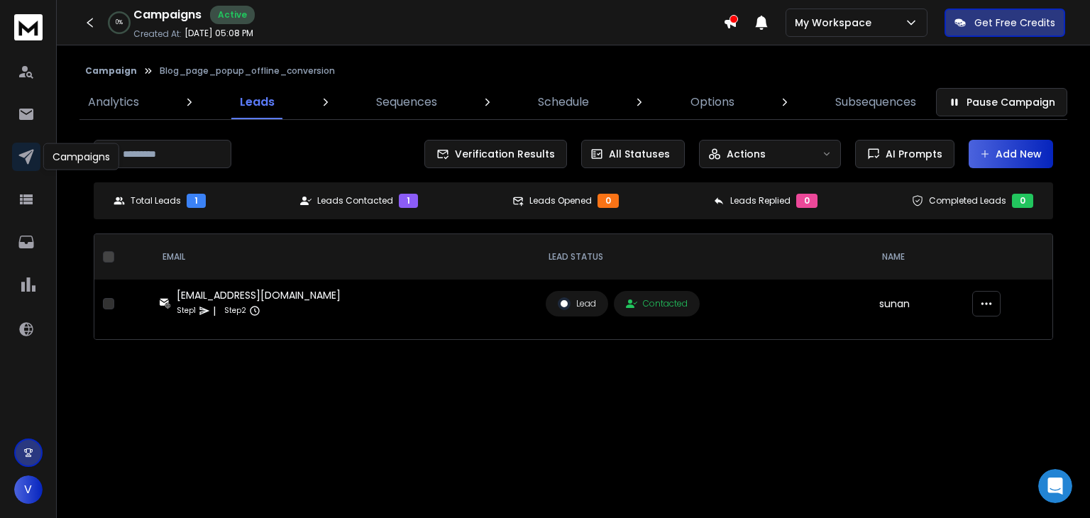
click at [21, 152] on icon at bounding box center [26, 156] width 17 height 17
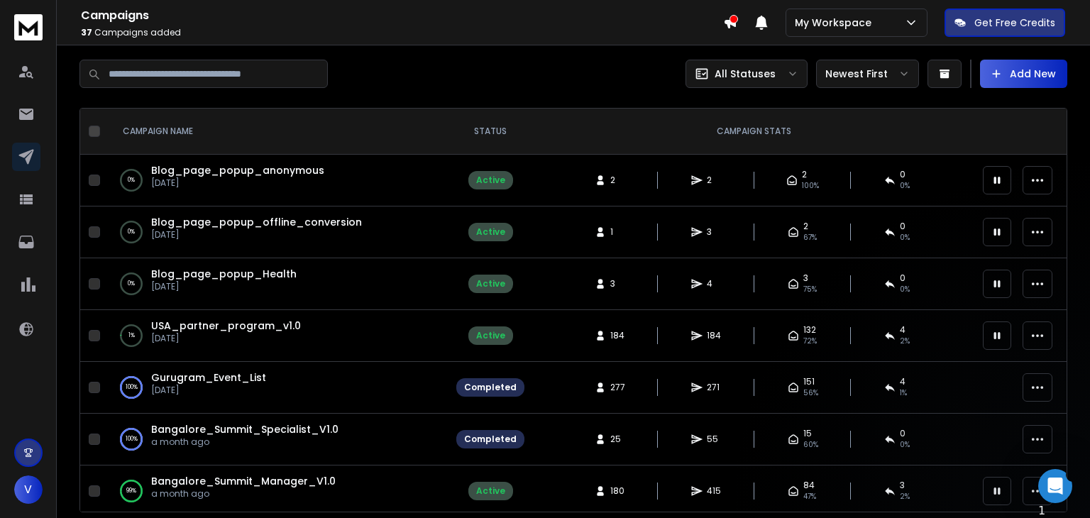
scroll to position [158, 0]
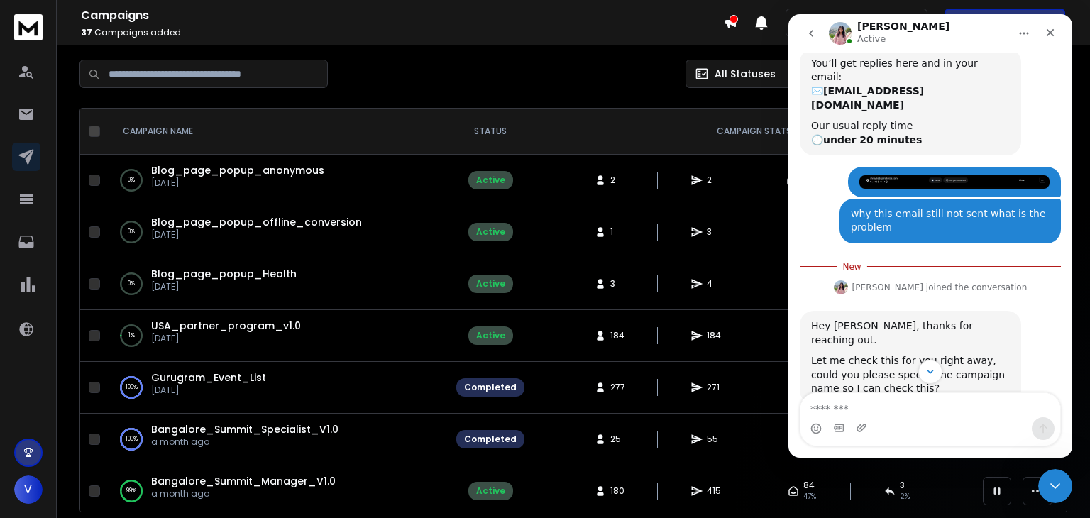
scroll to position [182, 0]
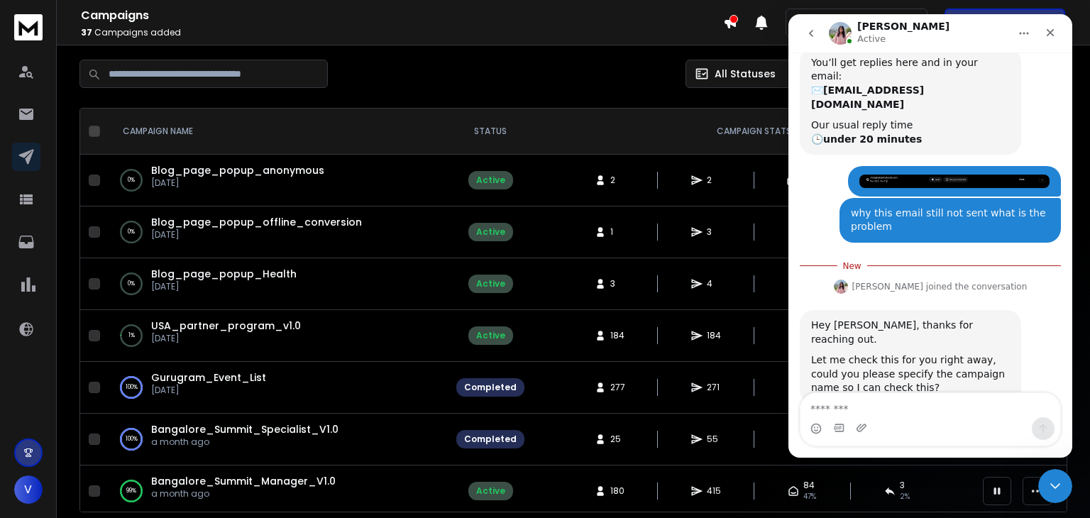
copy div
drag, startPoint x: 307, startPoint y: 285, endPoint x: 148, endPoint y: 272, distance: 159.6
click at [148, 272] on div "0 % Blog_page_popup_Health [DATE]" at bounding box center [277, 284] width 314 height 34
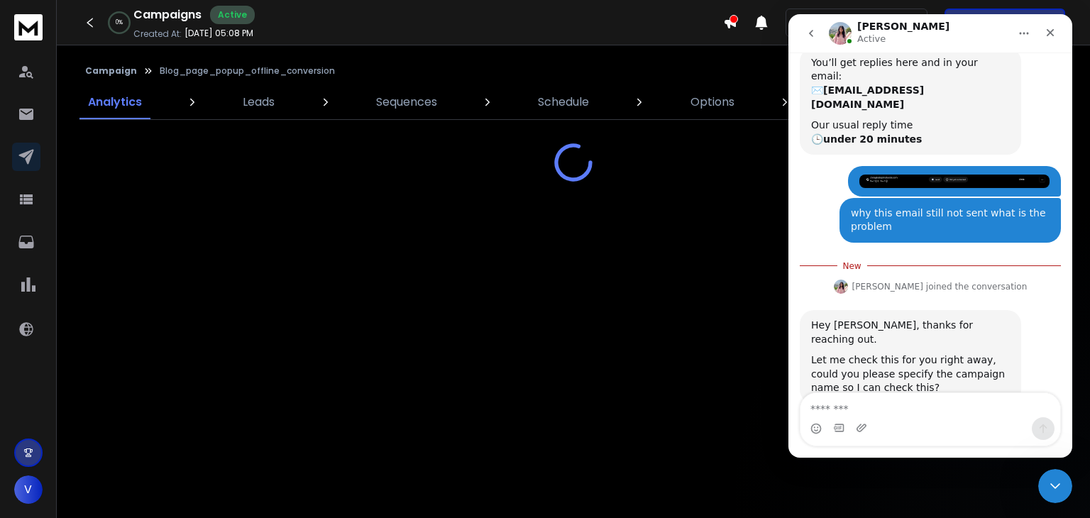
drag, startPoint x: 856, startPoint y: 393, endPoint x: 855, endPoint y: 414, distance: 21.3
click at [856, 393] on div "Hey [PERSON_NAME], thanks for reaching out. Let me check this for you right awa…" at bounding box center [930, 372] width 261 height 125
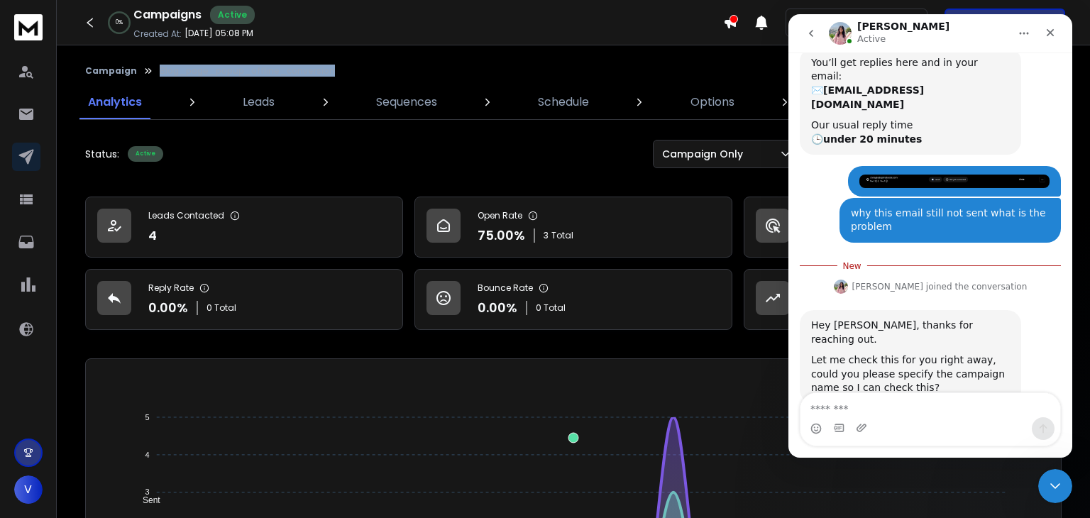
copy p "Blog_page_popup_offline_conversion"
drag, startPoint x: 324, startPoint y: 78, endPoint x: 153, endPoint y: 79, distance: 171.1
click at [153, 79] on div "Campaign Blog_page_popup_offline_conversion" at bounding box center [573, 71] width 988 height 23
click at [522, 166] on div "Status: Active Pause Campaign Campaign Only Last 4 weeks [DATE] - [DATE]" at bounding box center [573, 154] width 977 height 28
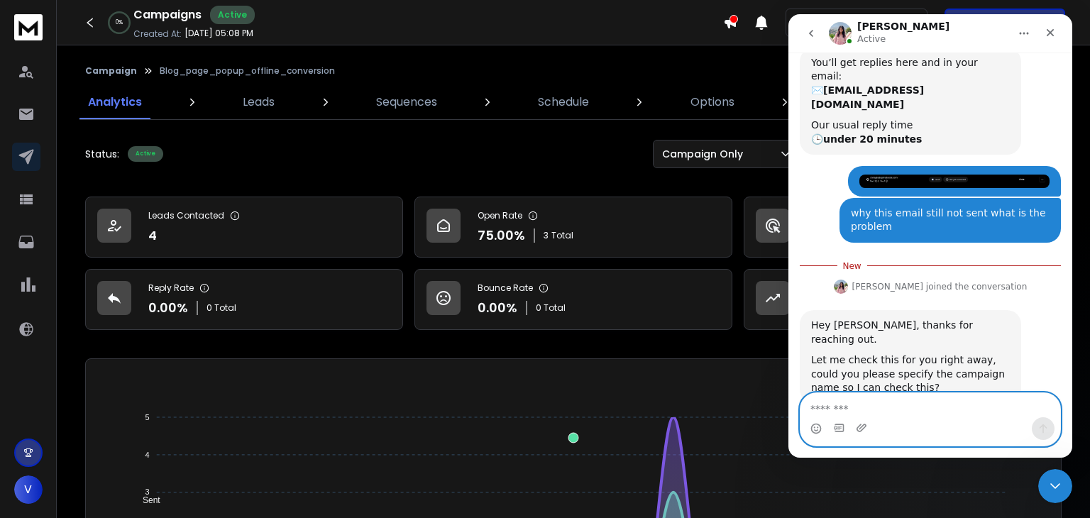
click at [865, 414] on textarea "Message…" at bounding box center [931, 405] width 260 height 24
paste textarea "**********"
type textarea "**********"
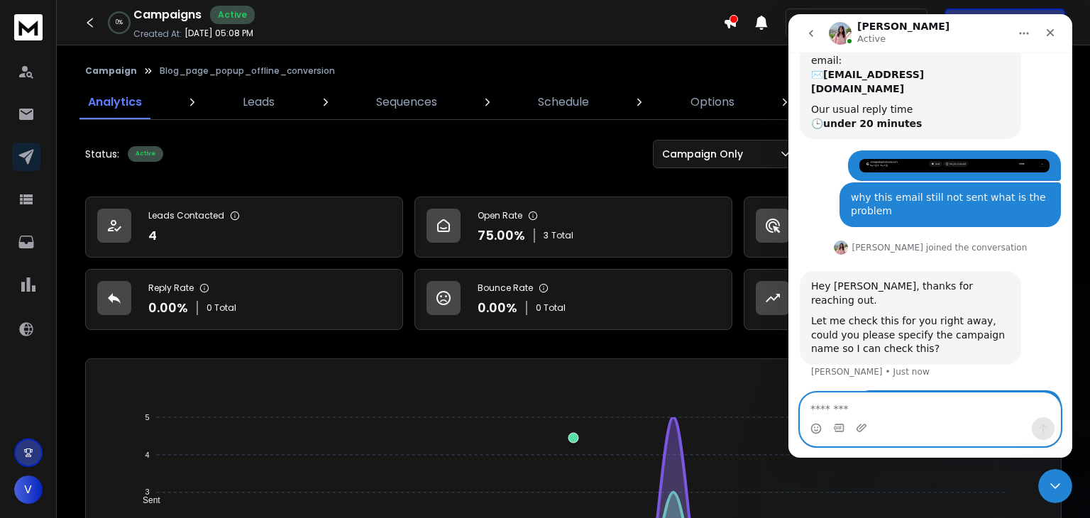
scroll to position [200, 0]
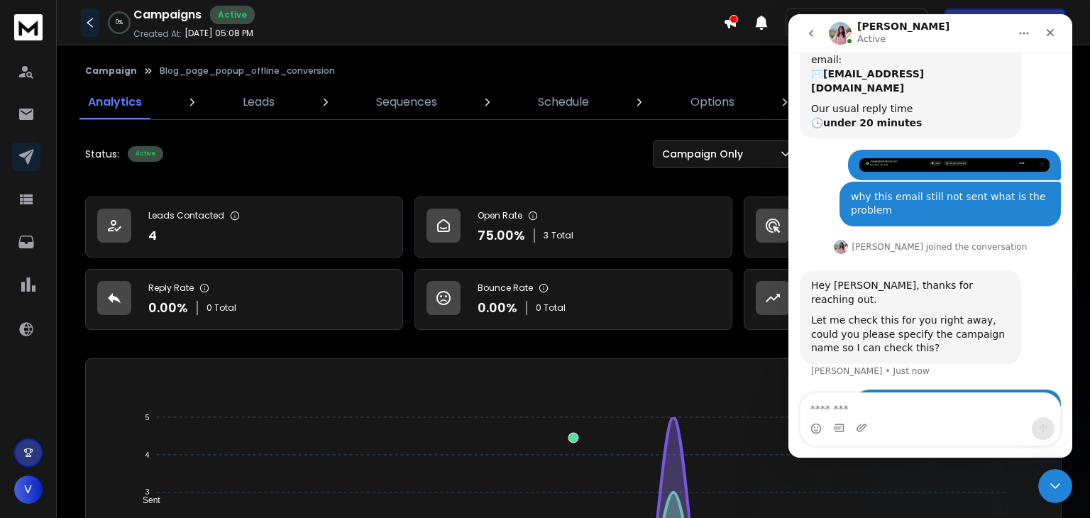
click at [89, 21] on icon at bounding box center [90, 22] width 6 height 9
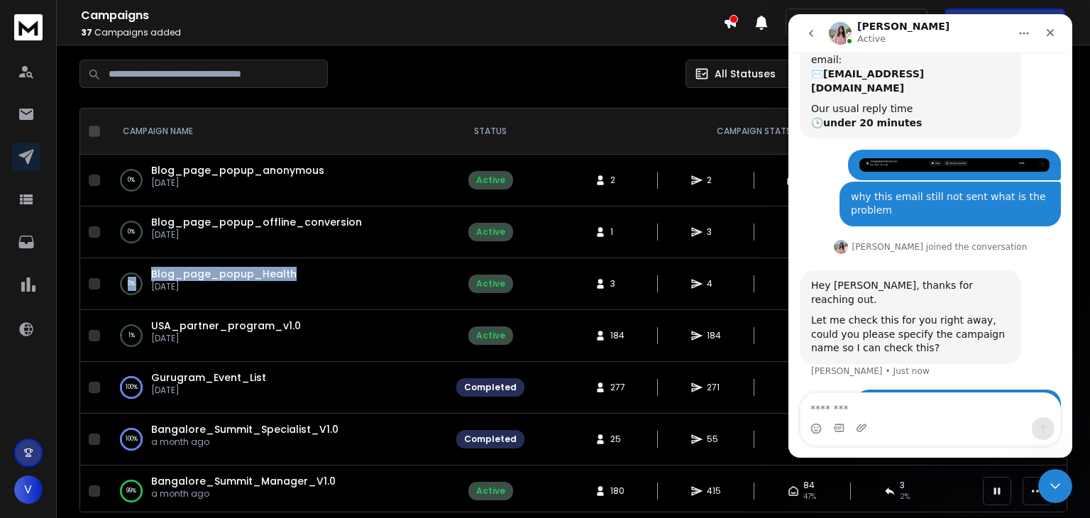
copy div "0 % Blog_page_popup_Health"
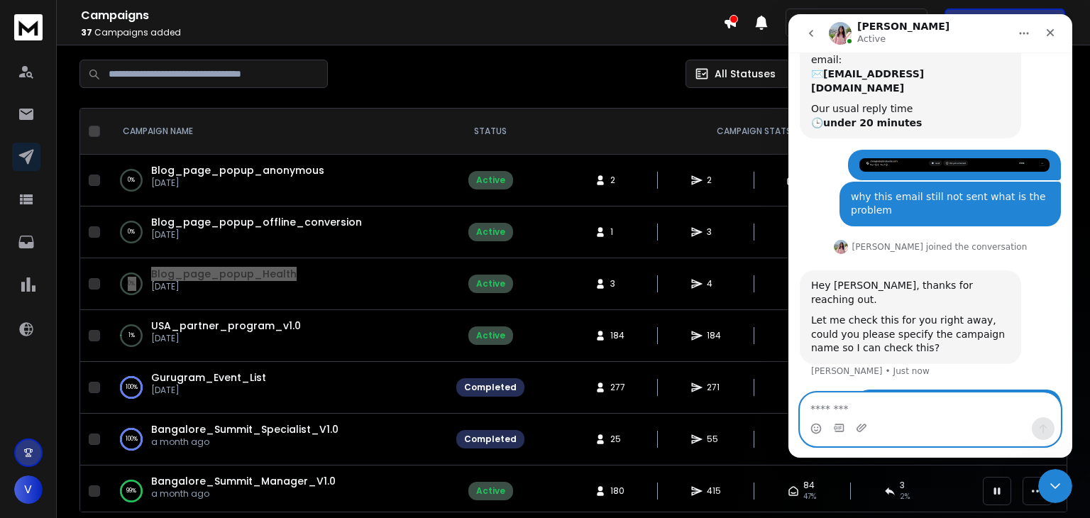
click at [876, 416] on textarea "Message…" at bounding box center [931, 405] width 260 height 24
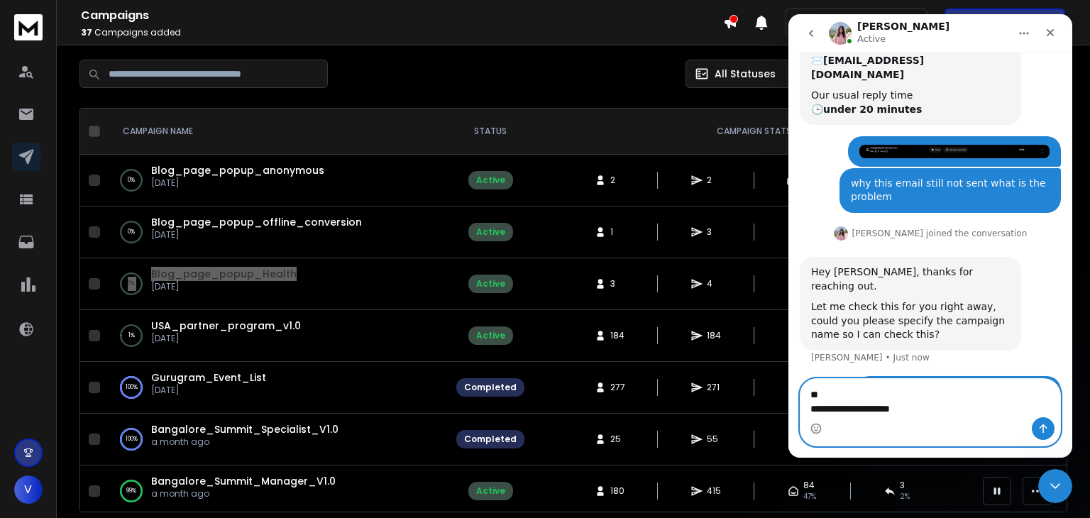
scroll to position [214, 0]
drag, startPoint x: 842, startPoint y: 397, endPoint x: 756, endPoint y: 396, distance: 85.9
click at [801, 396] on textarea "**********" at bounding box center [931, 398] width 260 height 38
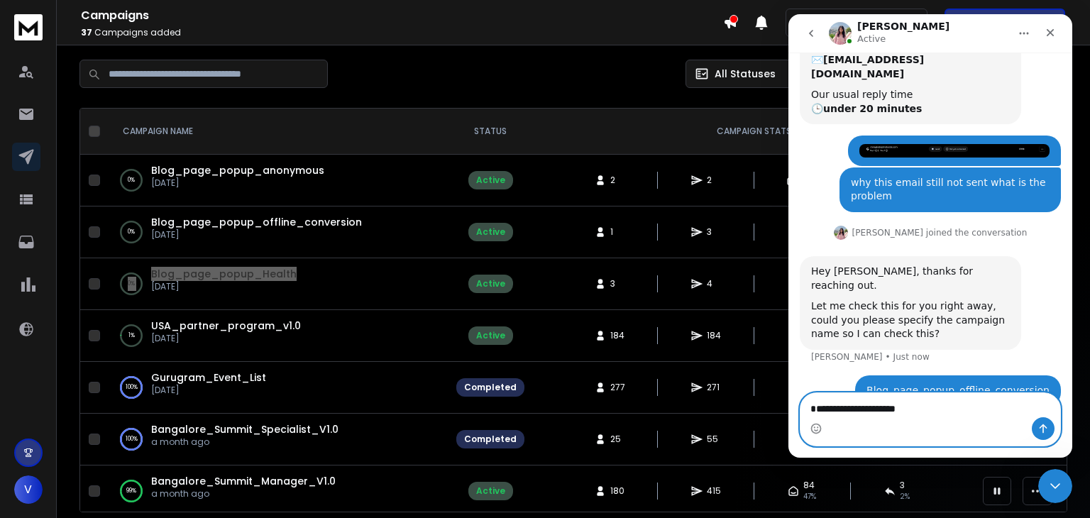
type textarea "**********"
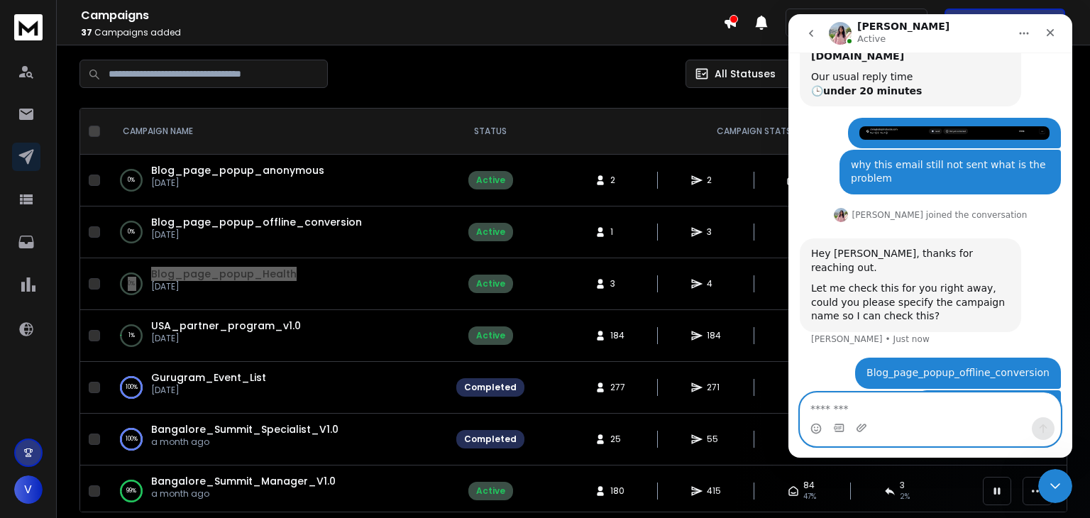
scroll to position [233, 0]
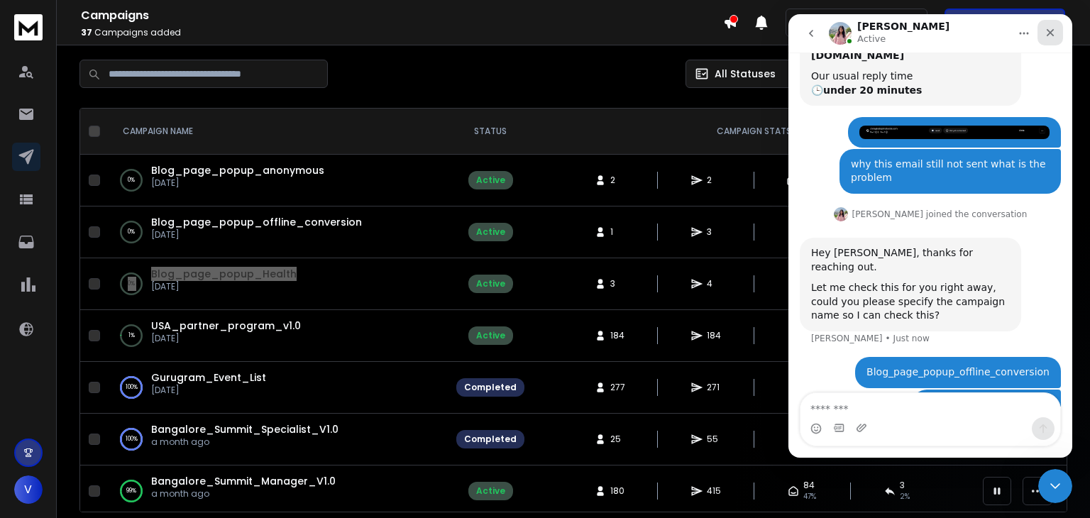
drag, startPoint x: 1057, startPoint y: 27, endPoint x: 1820, endPoint y: 88, distance: 765.5
click at [1057, 27] on div "Close" at bounding box center [1051, 33] width 26 height 26
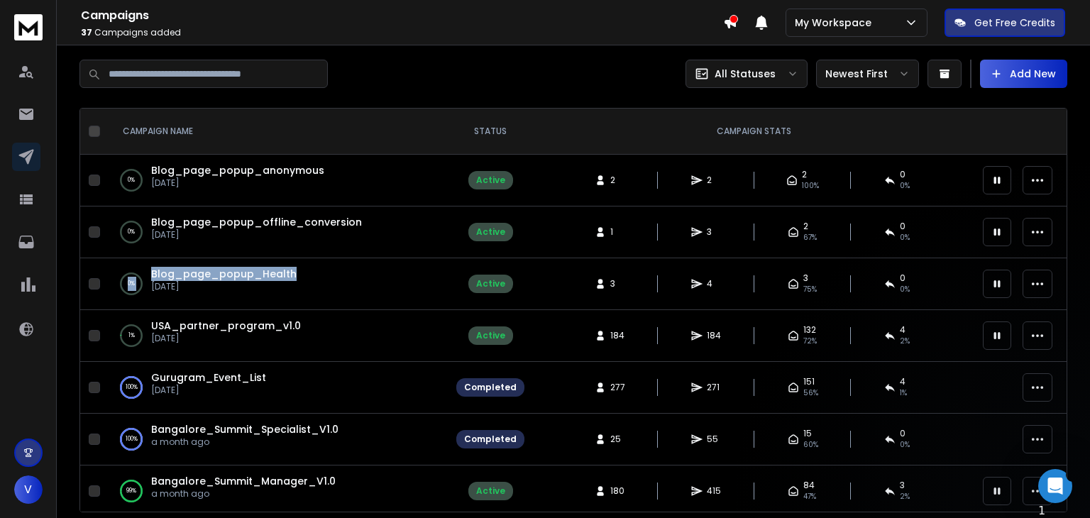
scroll to position [0, 0]
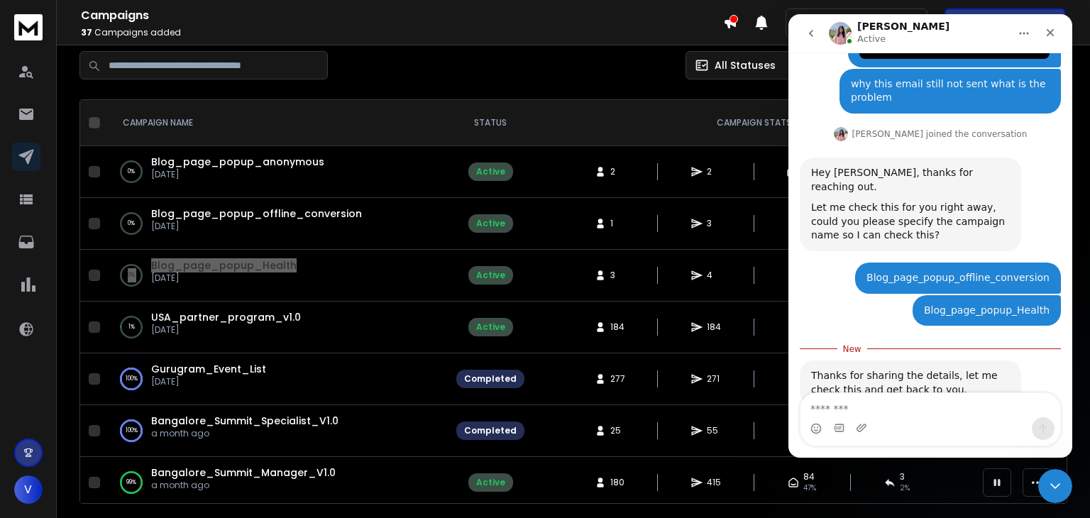
scroll to position [312, 0]
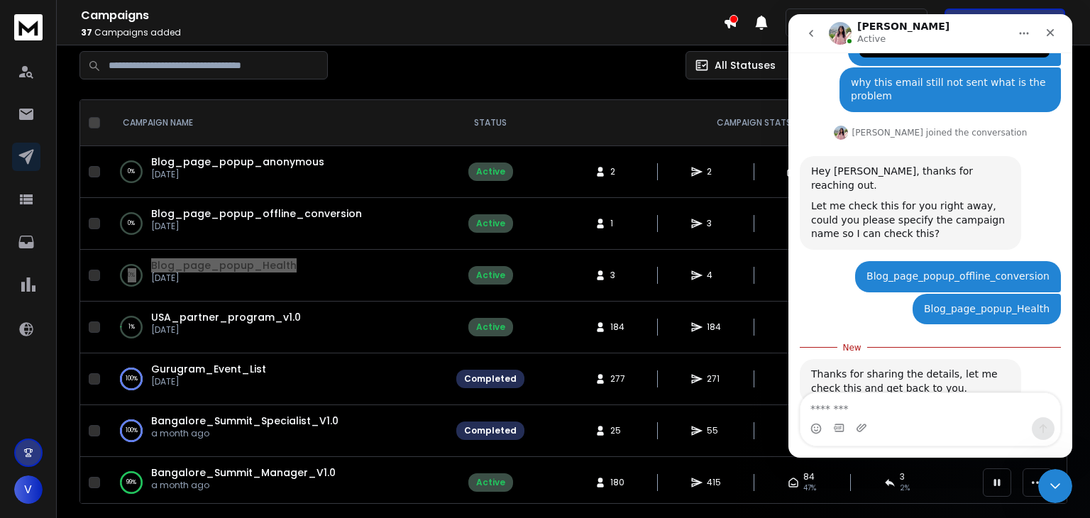
click at [889, 406] on textarea "Message…" at bounding box center [931, 405] width 260 height 24
type textarea "****"
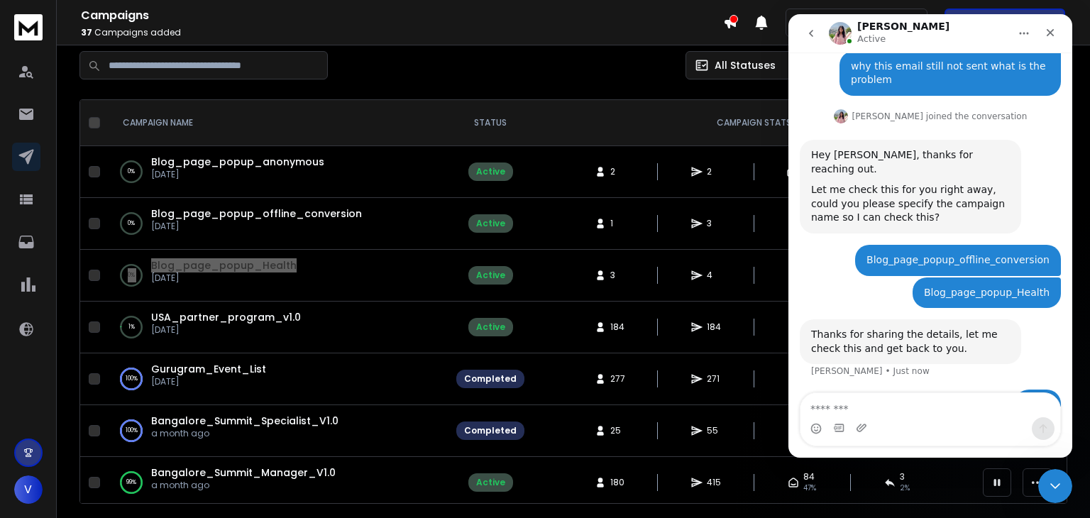
scroll to position [331, 0]
click at [1058, 481] on icon "Close Intercom Messenger" at bounding box center [1055, 486] width 17 height 17
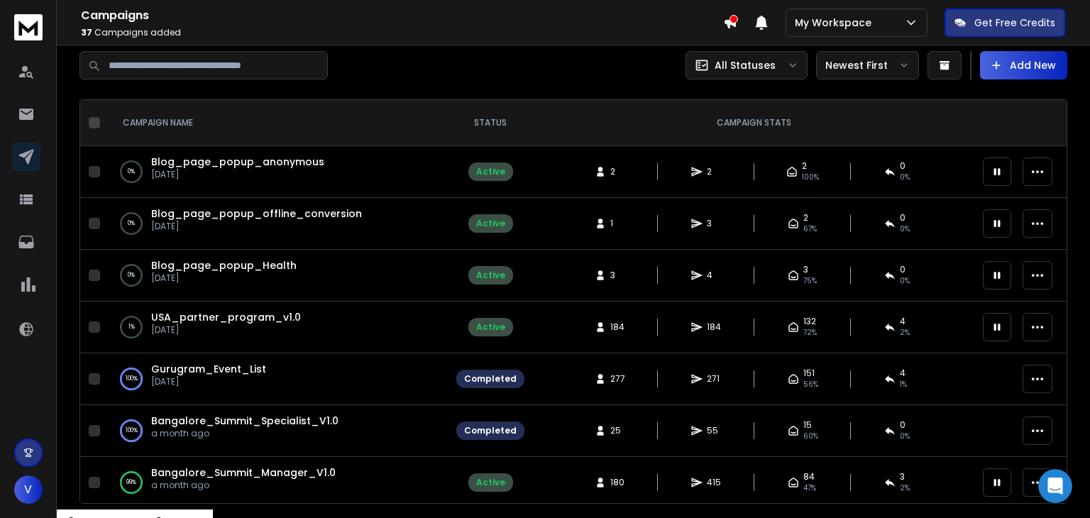
click at [451, 91] on div "Campaigns 37 Campaigns Added All Statuses Newest First Add New CAMPAIGN NAME ST…" at bounding box center [573, 277] width 988 height 453
click at [230, 253] on td "0 % Blog_page_popup_Health [DATE]" at bounding box center [277, 276] width 342 height 52
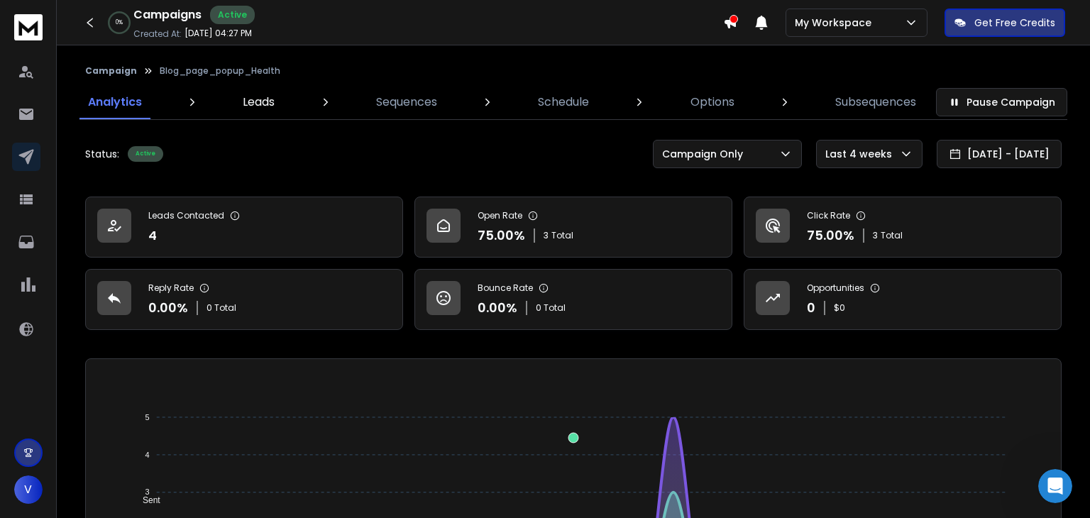
click at [264, 116] on link "Leads" at bounding box center [258, 102] width 49 height 34
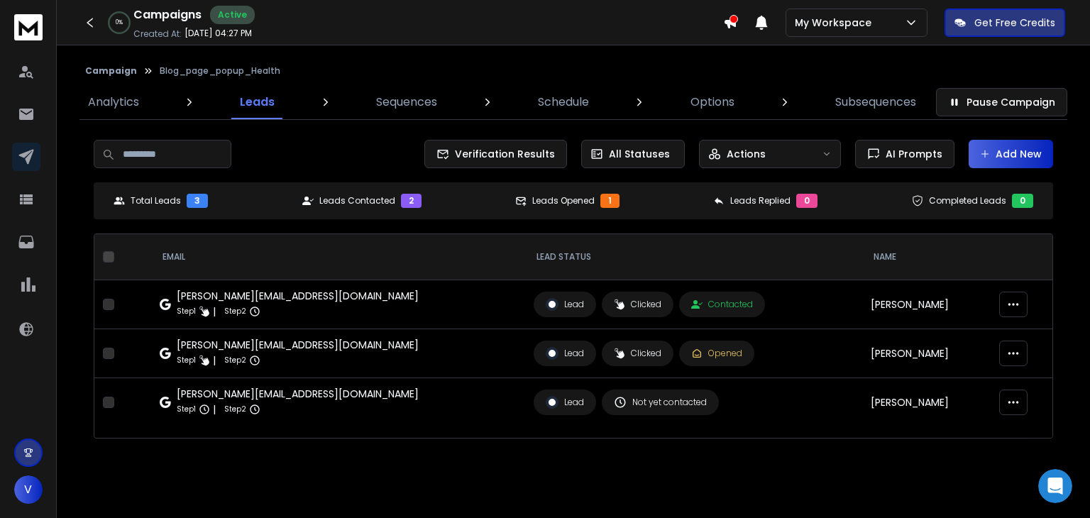
click at [1052, 481] on icon "Open Intercom Messenger" at bounding box center [1055, 486] width 23 height 23
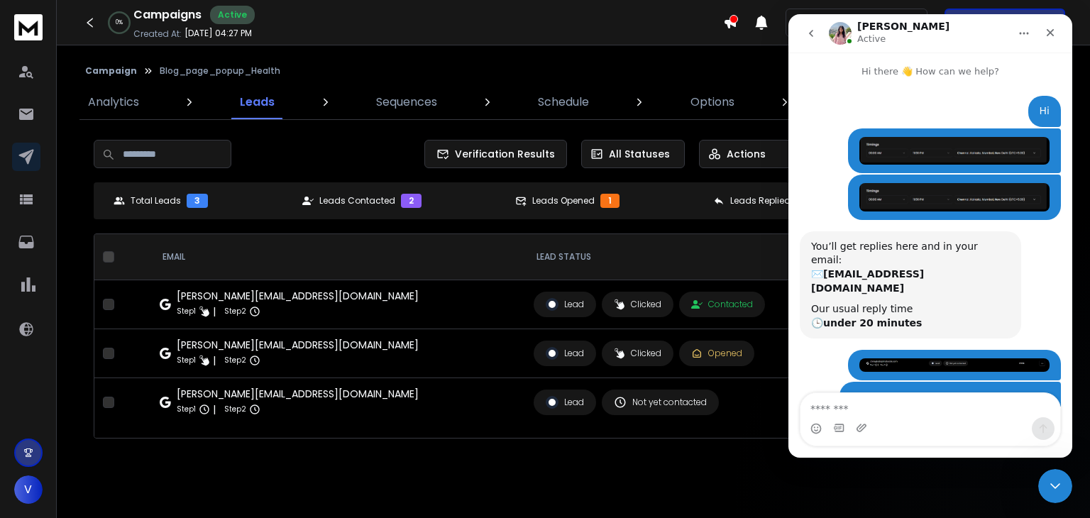
scroll to position [331, 0]
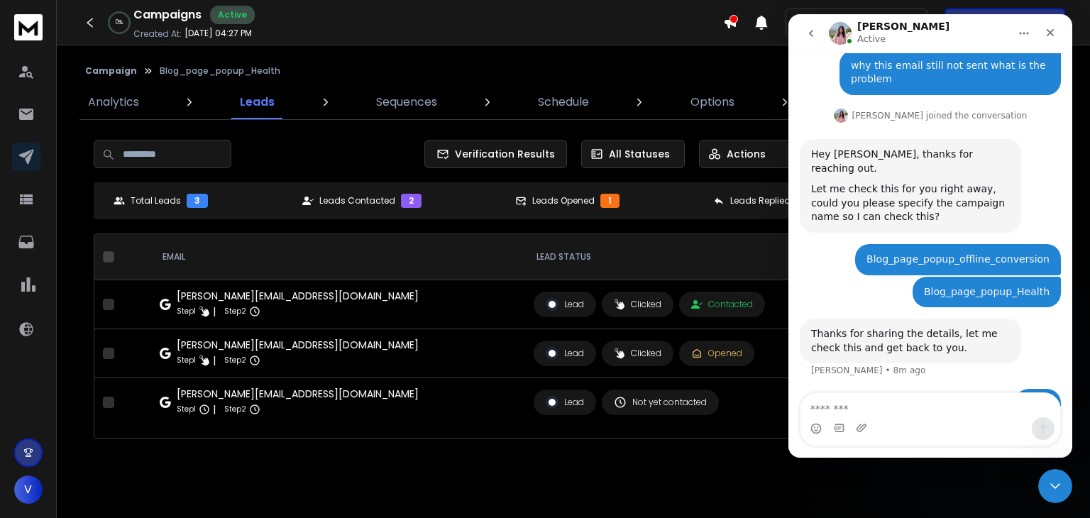
click at [894, 403] on textarea "Message…" at bounding box center [931, 405] width 260 height 24
type textarea "*"
type textarea "**********"
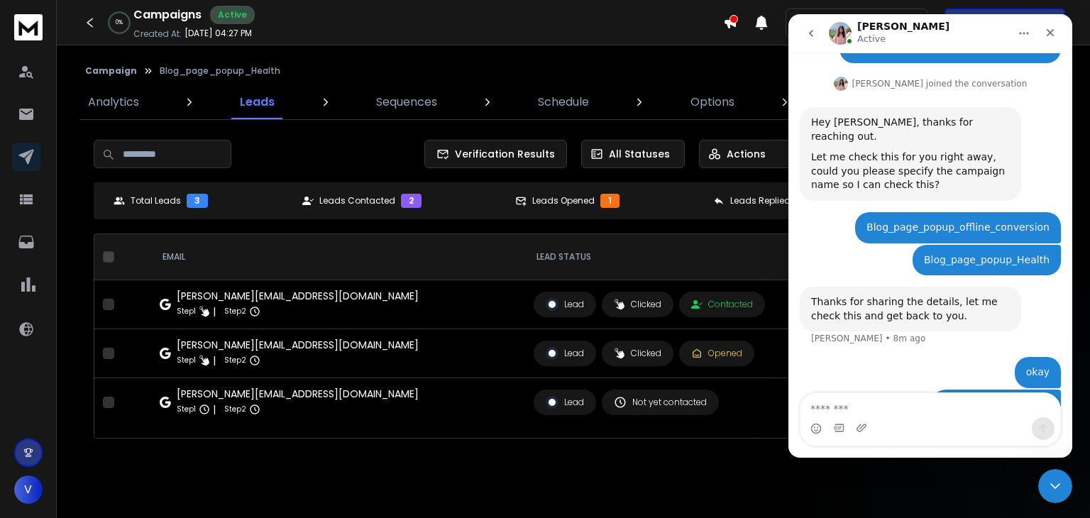
click at [1060, 486] on icon "Close Intercom Messenger" at bounding box center [1055, 486] width 17 height 17
